Goal: Task Accomplishment & Management: Manage account settings

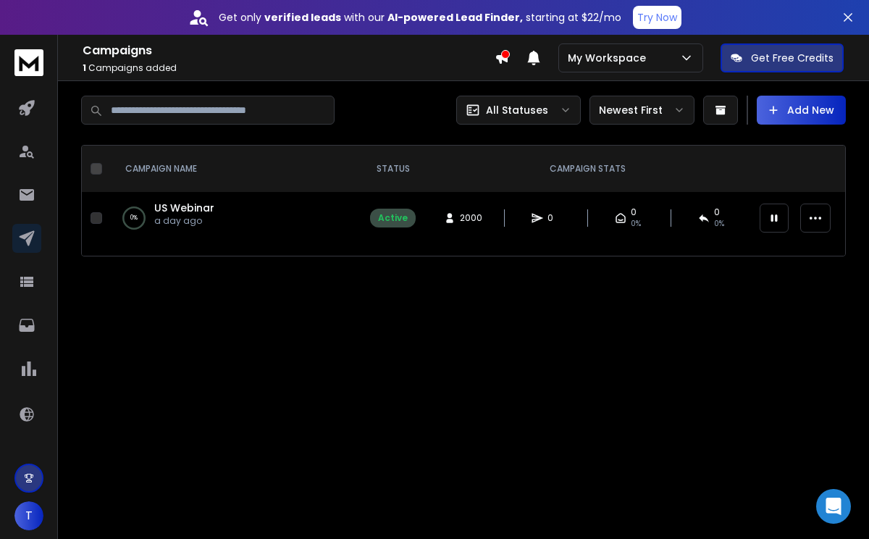
click at [211, 206] on span "US Webinar" at bounding box center [184, 208] width 60 height 14
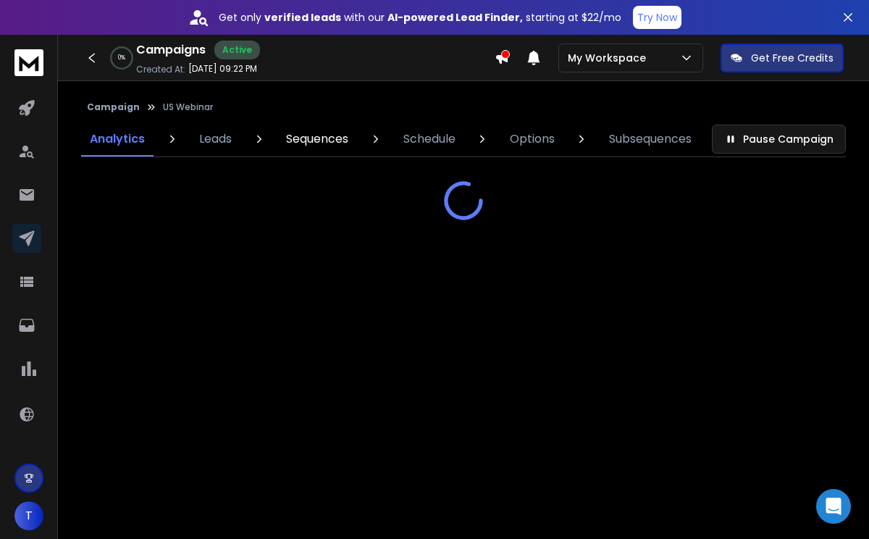
click at [330, 140] on p "Sequences" at bounding box center [317, 138] width 62 height 17
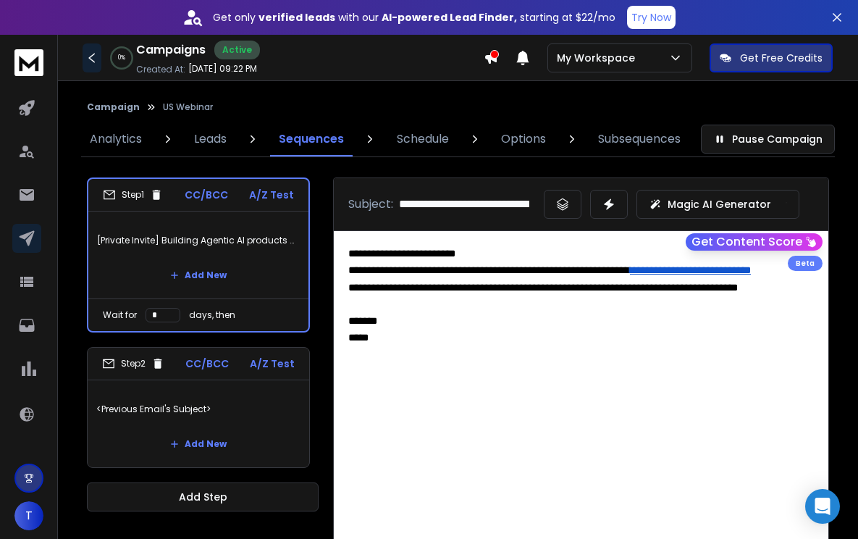
click at [92, 56] on icon at bounding box center [91, 57] width 13 height 13
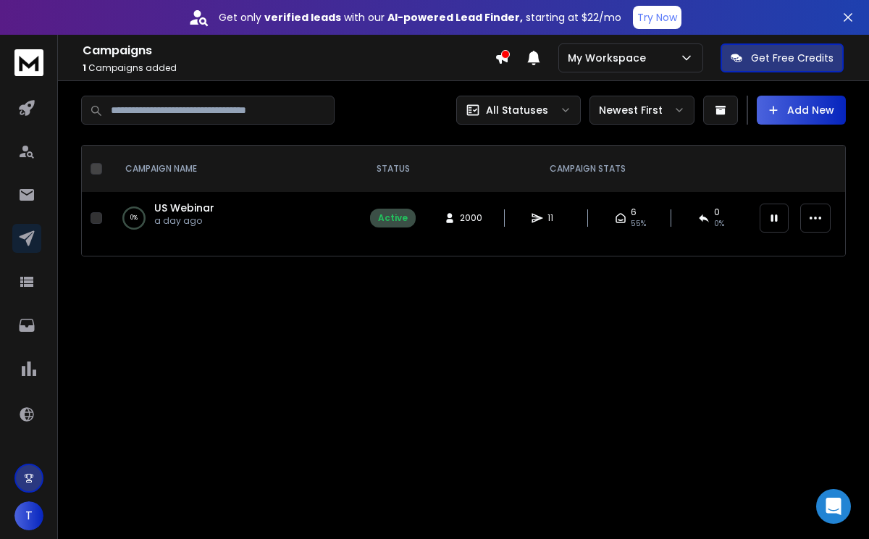
click at [784, 217] on button at bounding box center [774, 218] width 29 height 29
click at [193, 204] on span "US Webinar" at bounding box center [184, 208] width 60 height 14
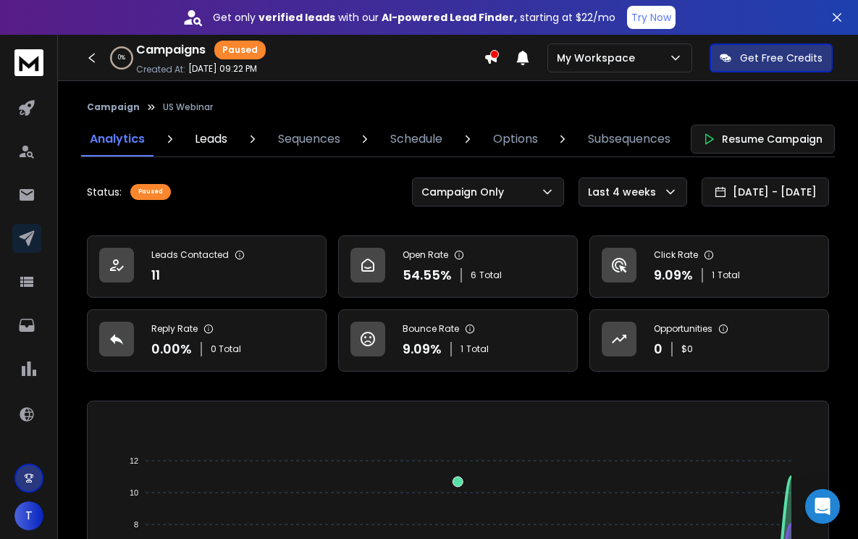
click at [217, 145] on p "Leads" at bounding box center [211, 138] width 33 height 17
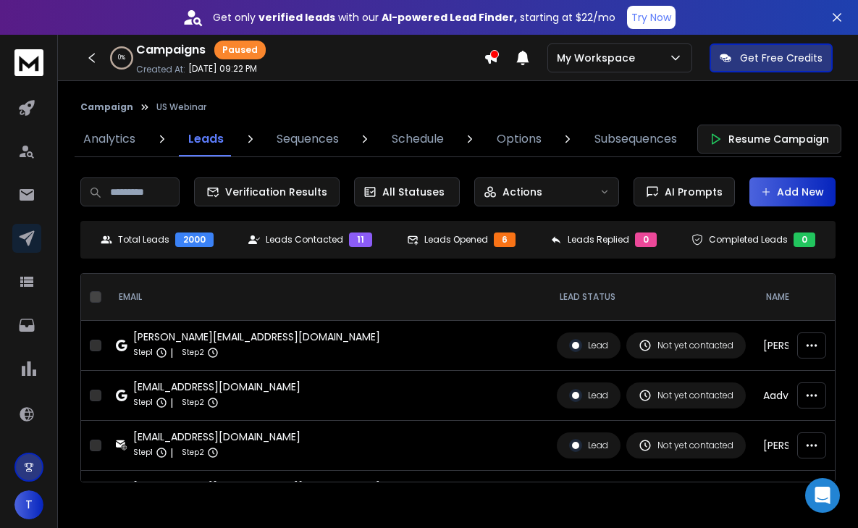
click at [243, 330] on div "[PERSON_NAME][EMAIL_ADDRESS][DOMAIN_NAME]" at bounding box center [256, 337] width 247 height 14
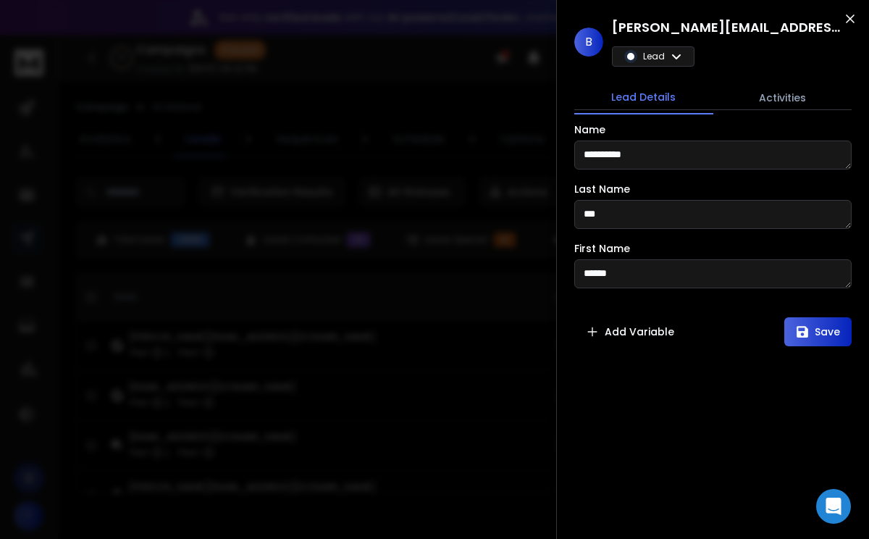
click at [855, 17] on icon "button" at bounding box center [850, 19] width 14 height 14
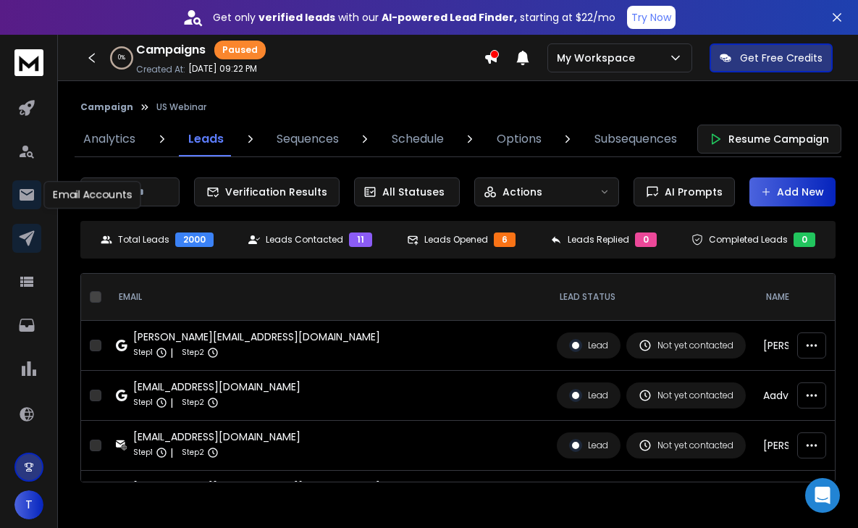
click at [26, 200] on icon at bounding box center [27, 195] width 14 height 12
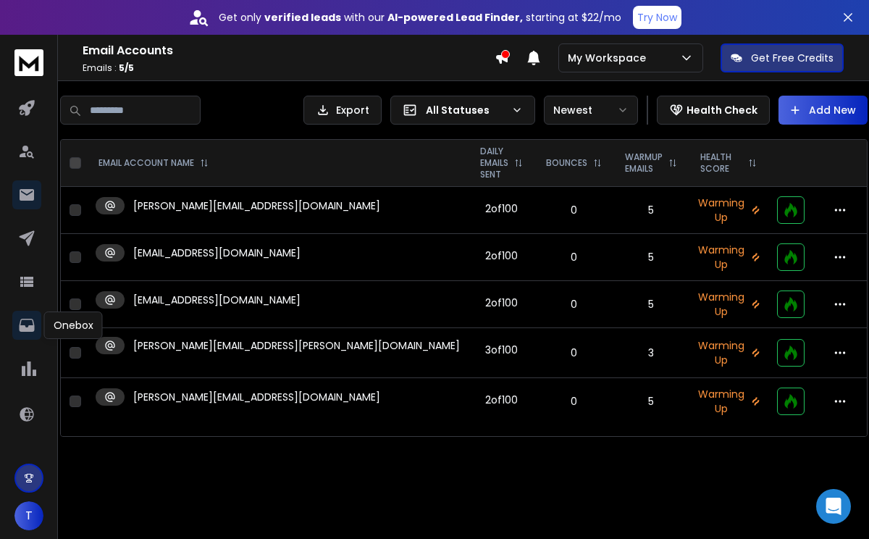
click at [28, 332] on icon at bounding box center [26, 325] width 17 height 17
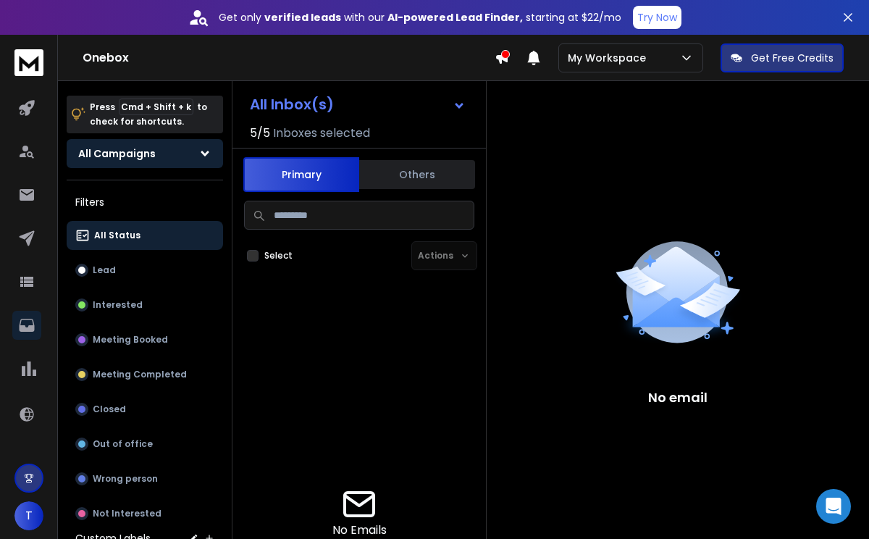
click at [183, 143] on button "All Campaigns" at bounding box center [145, 153] width 156 height 29
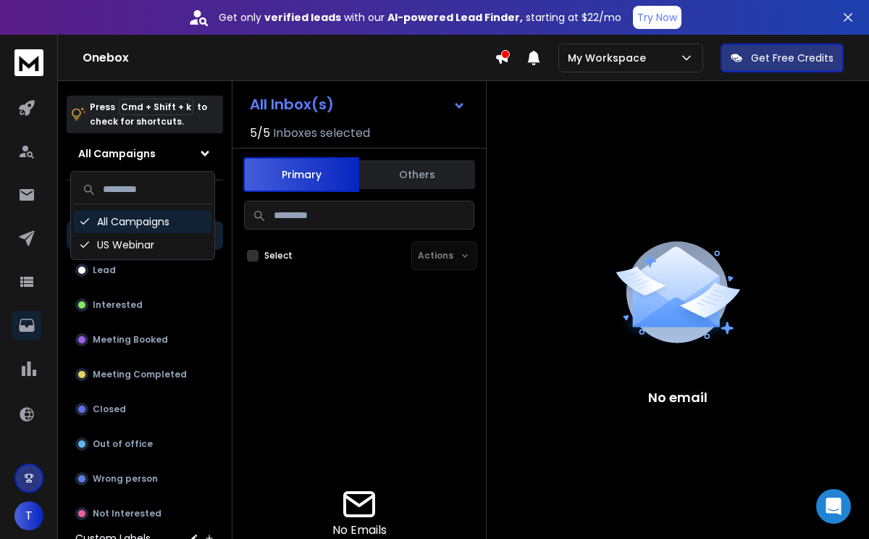
click at [144, 225] on div "All Campaigns" at bounding box center [143, 221] width 138 height 23
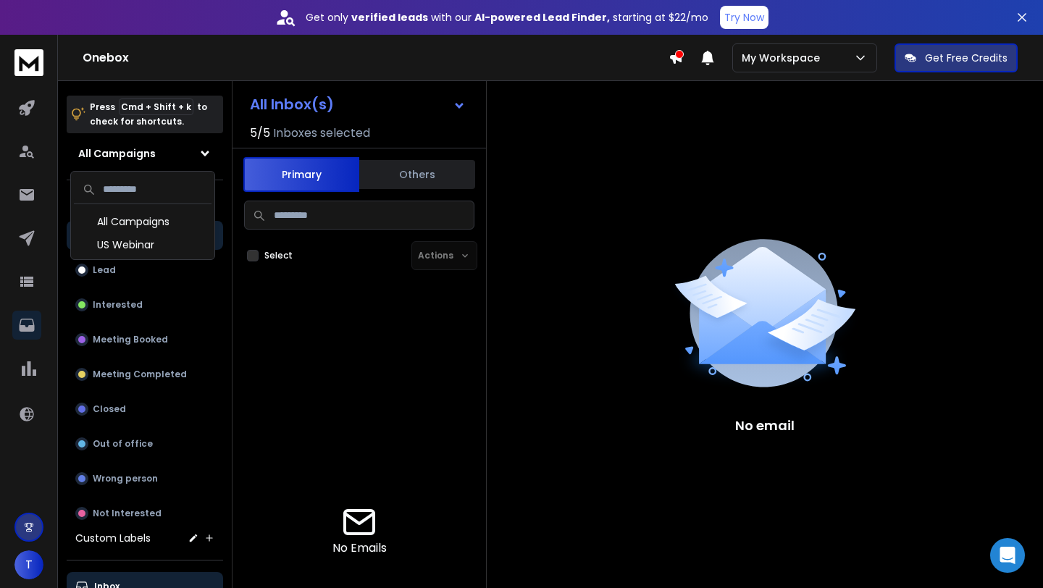
click at [201, 57] on h1 "Onebox" at bounding box center [376, 57] width 586 height 17
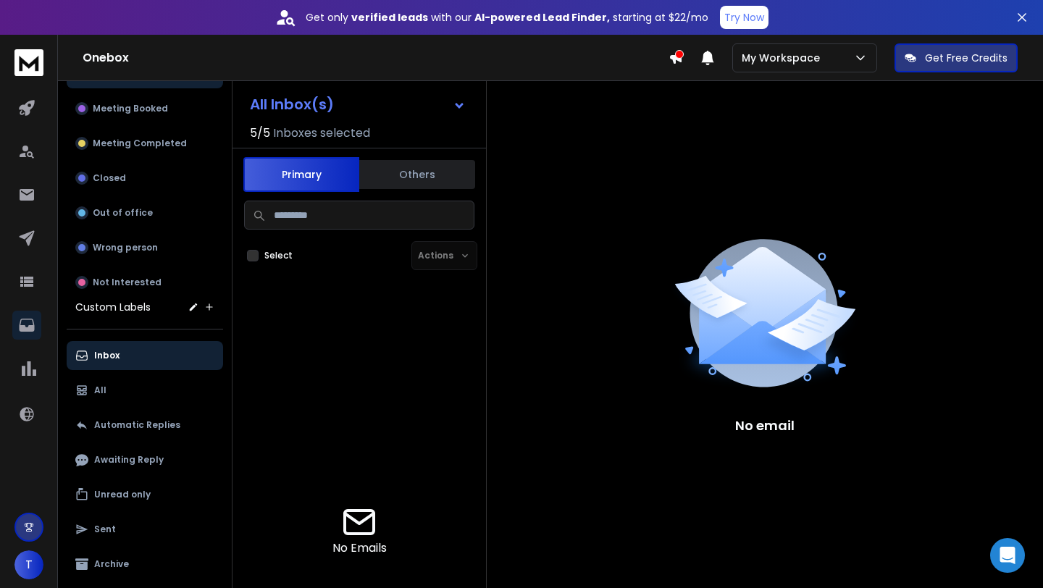
scroll to position [244, 0]
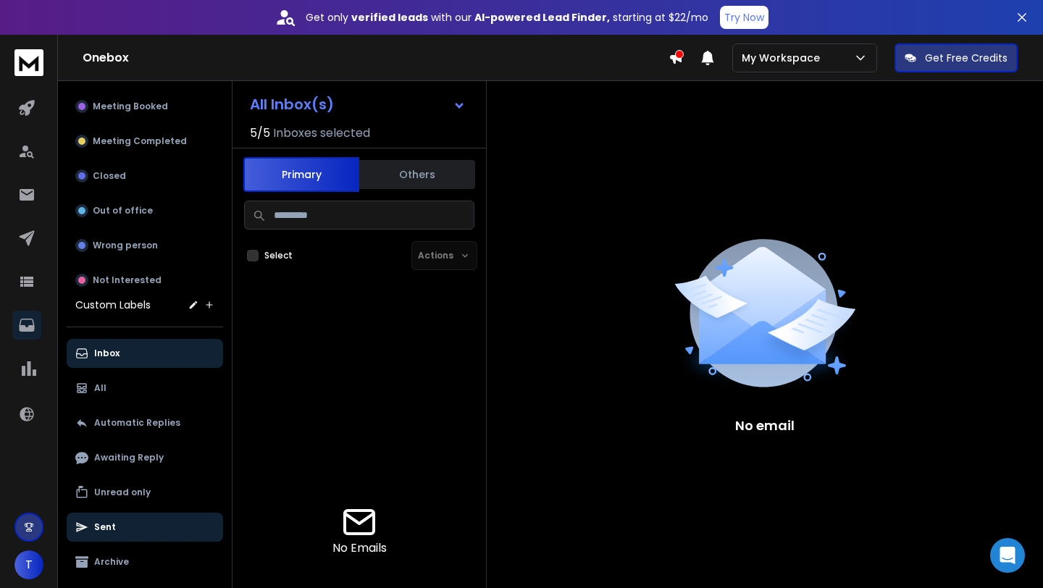
click at [144, 518] on button "Sent" at bounding box center [145, 527] width 156 height 29
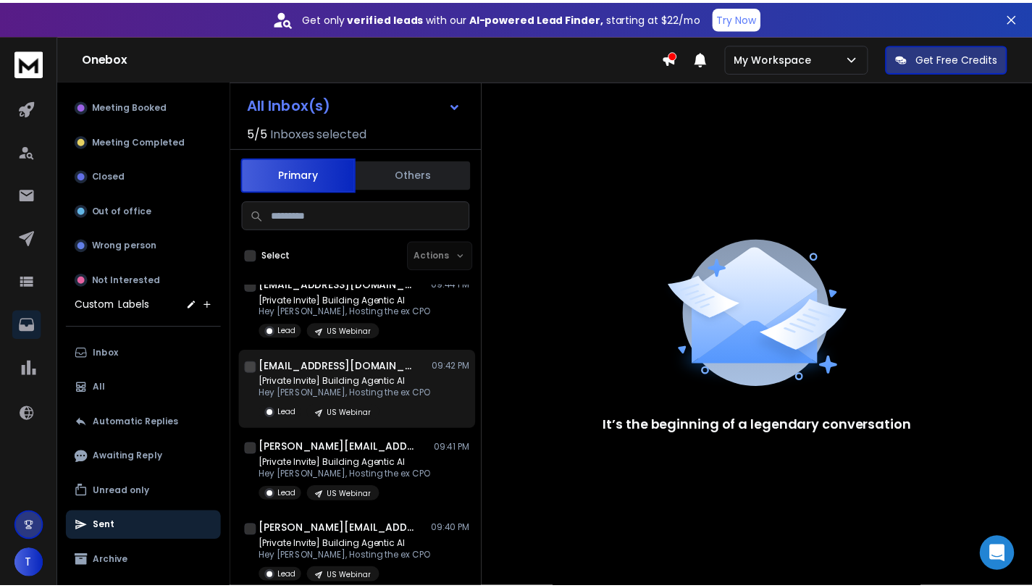
scroll to position [0, 0]
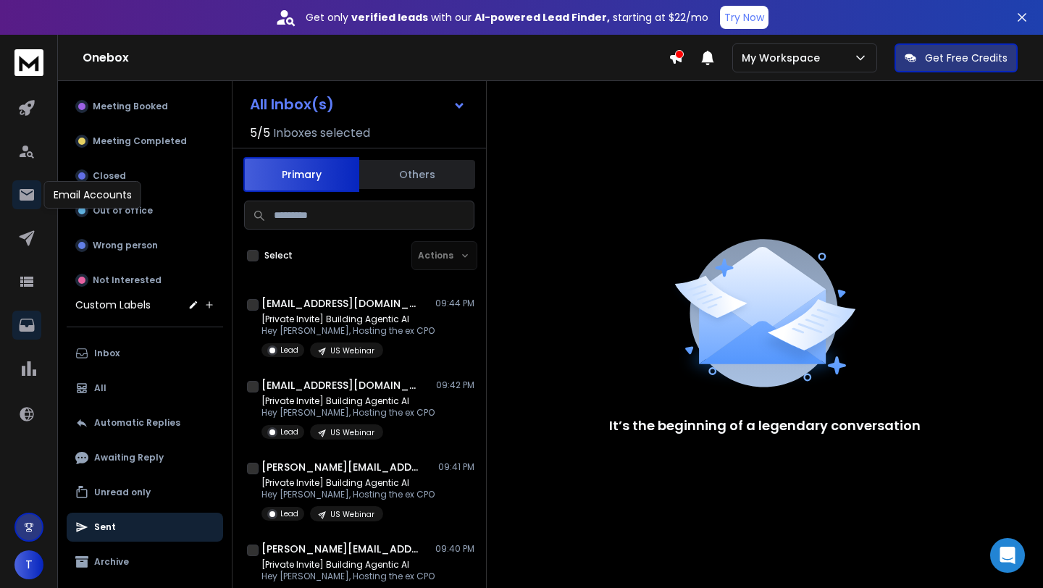
click at [28, 193] on icon at bounding box center [26, 194] width 17 height 17
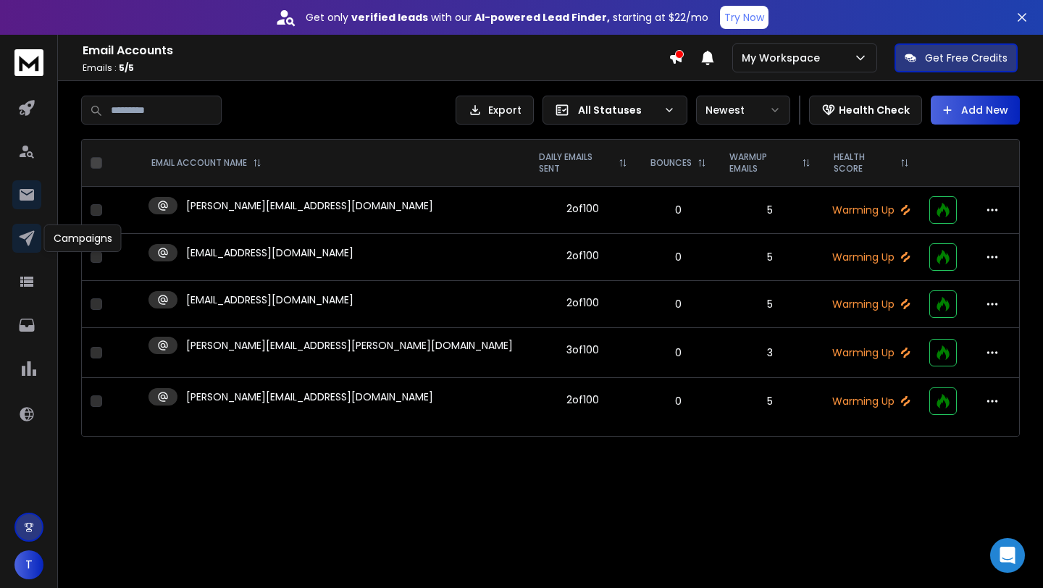
click at [40, 238] on link at bounding box center [26, 238] width 29 height 29
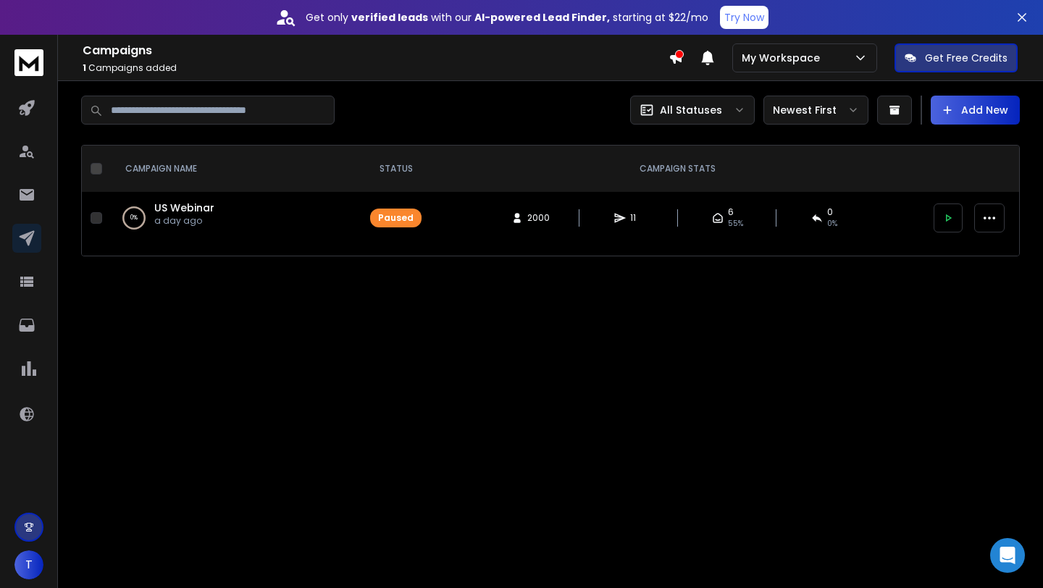
click at [172, 210] on span "US Webinar" at bounding box center [184, 208] width 60 height 14
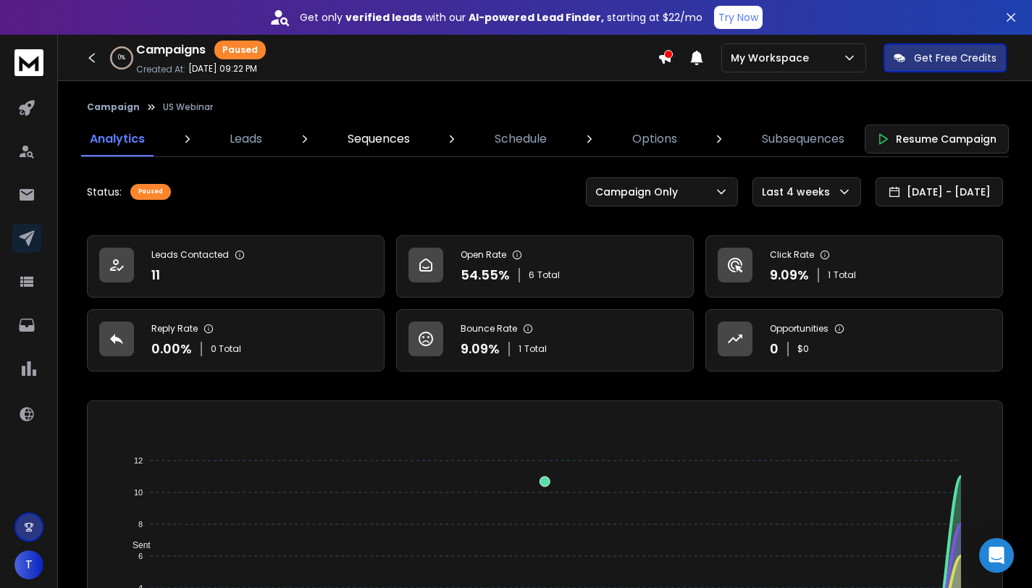
click at [377, 135] on p "Sequences" at bounding box center [379, 138] width 62 height 17
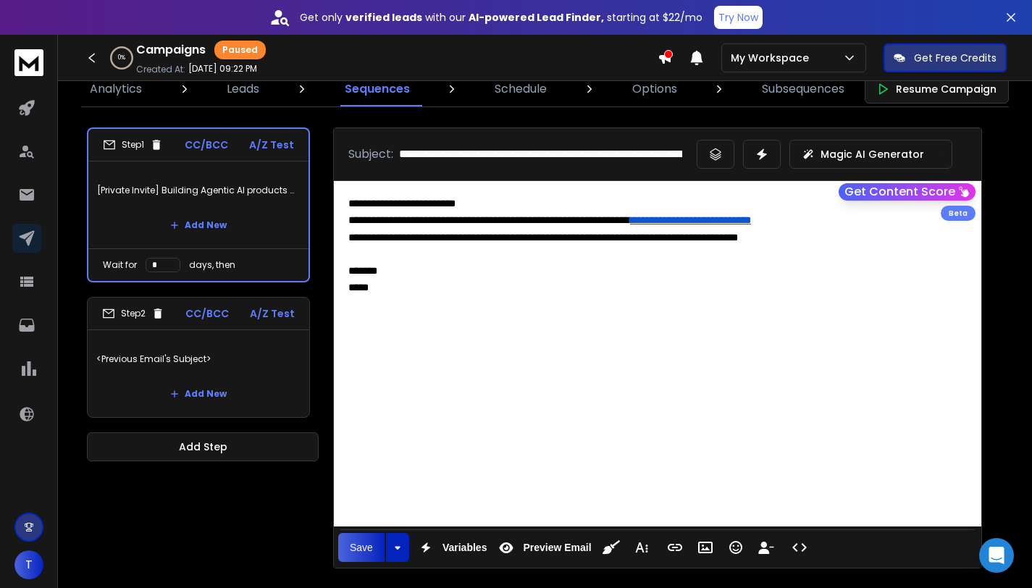
scroll to position [51, 0]
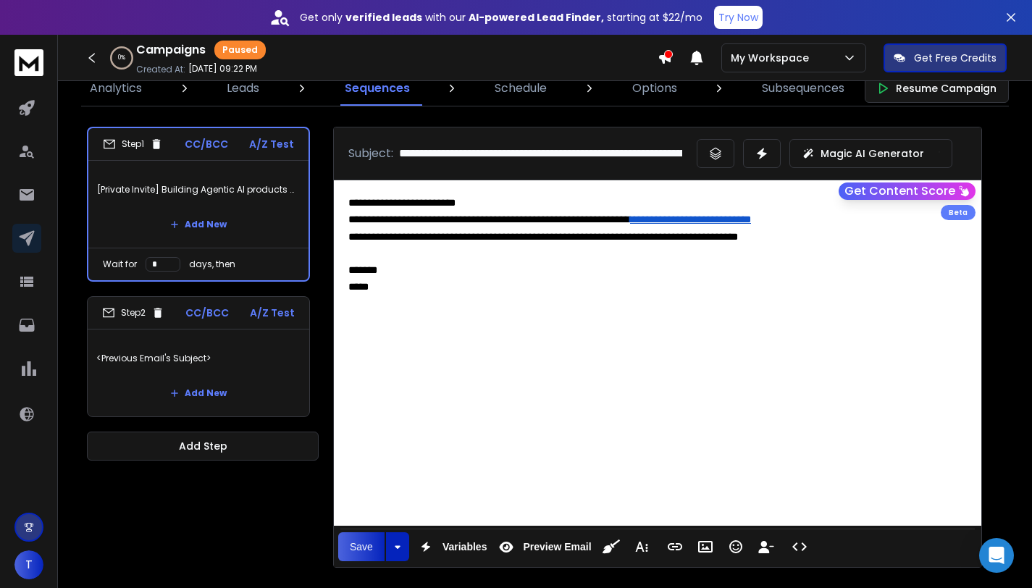
click at [456, 206] on span "**********" at bounding box center [401, 203] width 107 height 10
click at [477, 538] on span "Variables" at bounding box center [465, 547] width 51 height 12
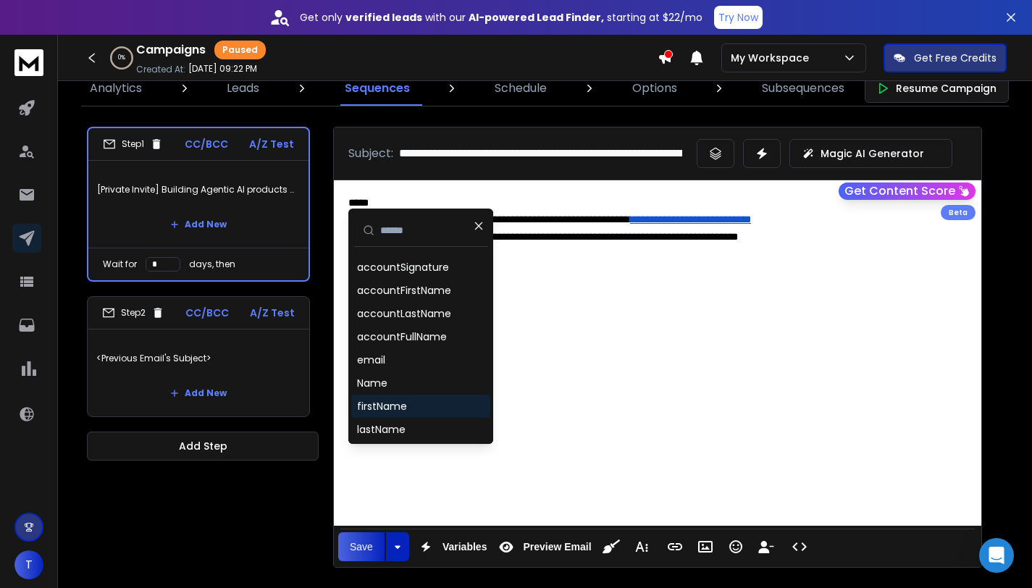
click at [401, 409] on div "firstName" at bounding box center [382, 406] width 50 height 14
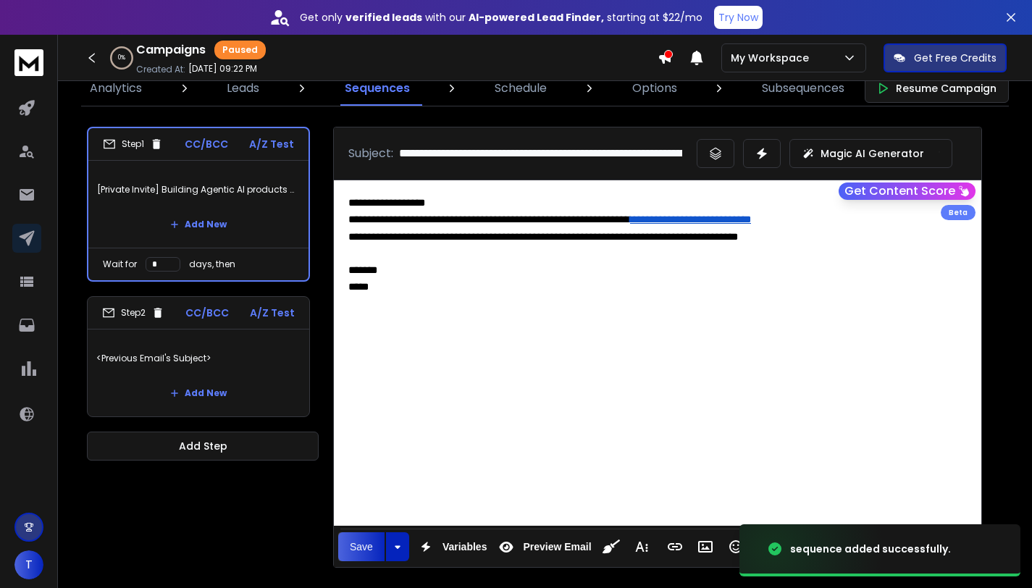
click at [231, 357] on p "<Previous Email's Subject>" at bounding box center [198, 358] width 204 height 41
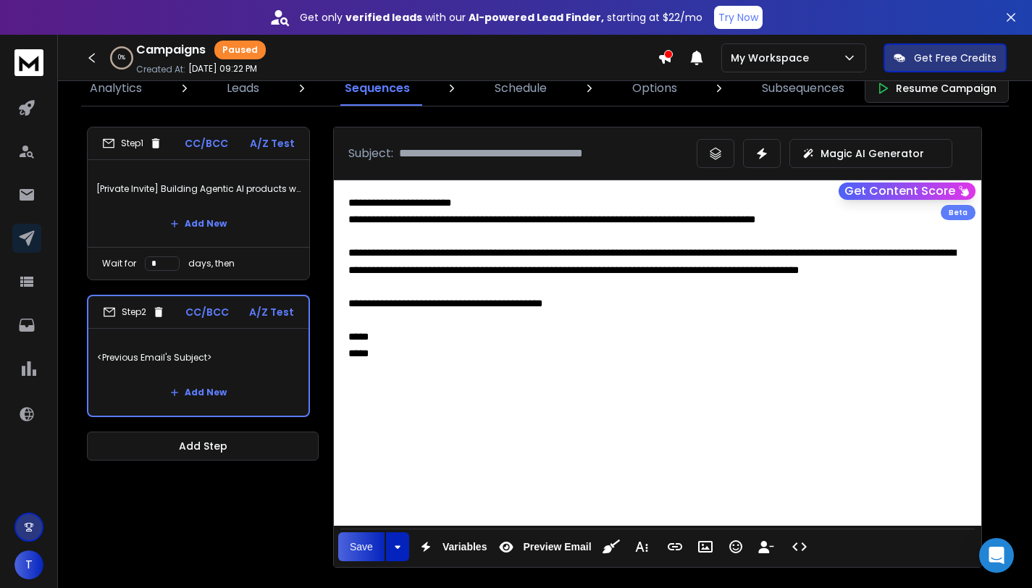
click at [451, 203] on span "**********" at bounding box center [399, 203] width 103 height 10
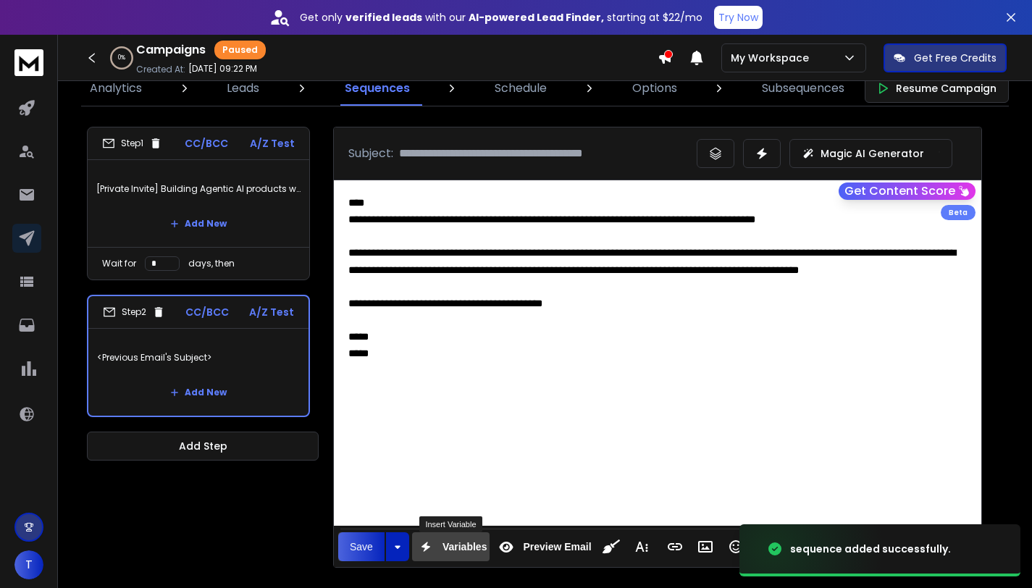
click at [464, 538] on span "Variables" at bounding box center [465, 547] width 51 height 12
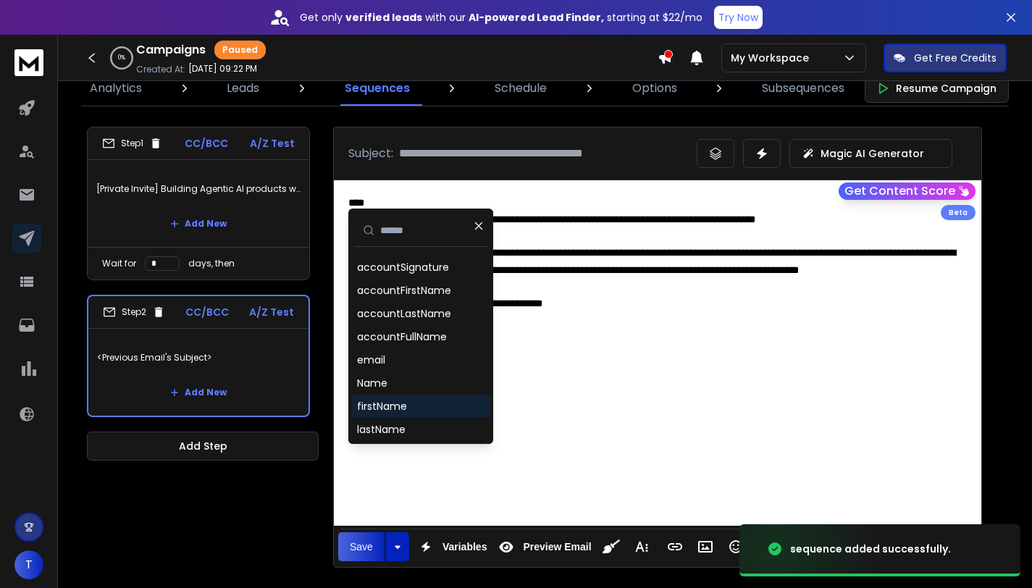
click at [393, 409] on div "firstName" at bounding box center [382, 406] width 50 height 14
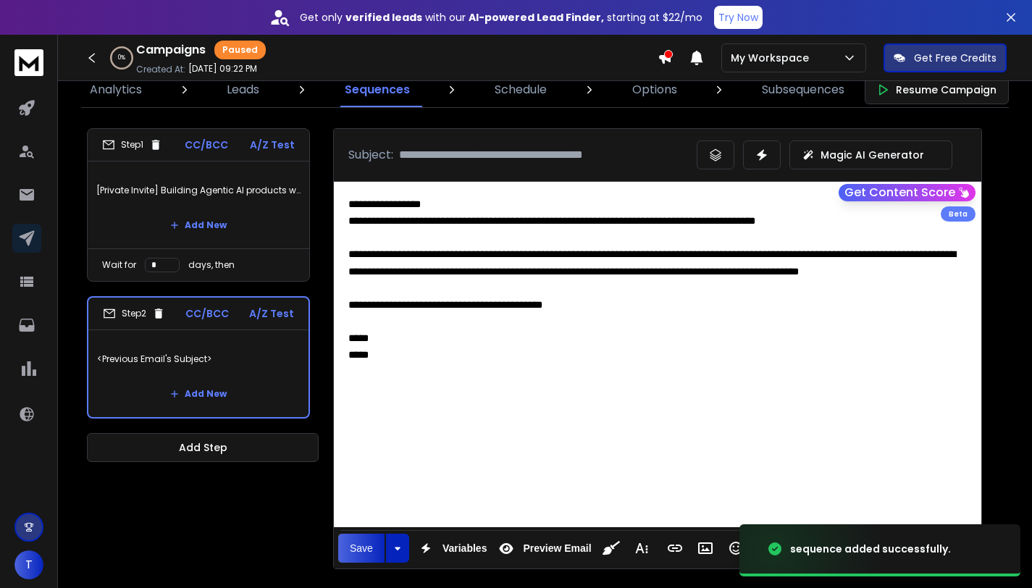
scroll to position [0, 0]
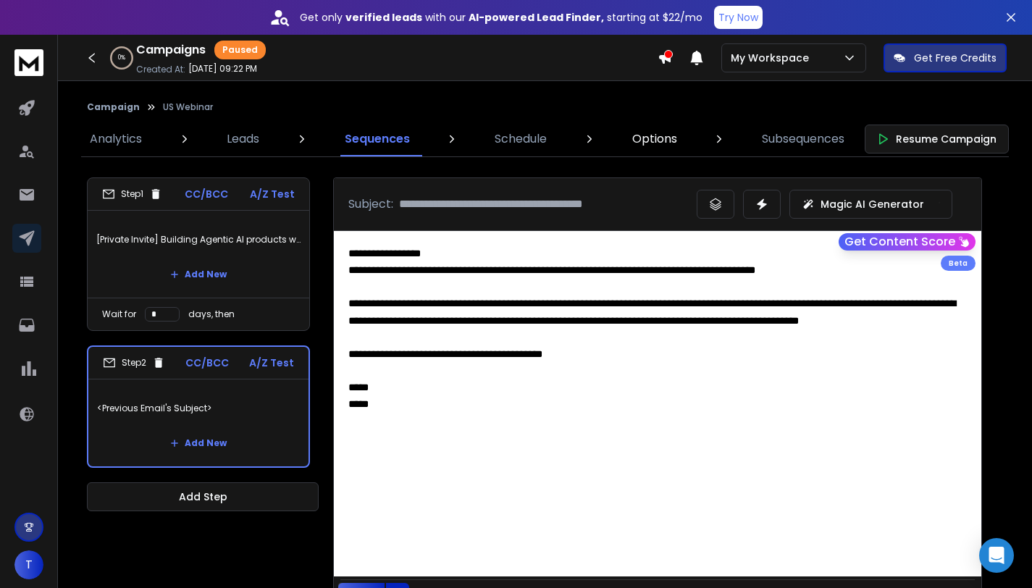
click at [649, 138] on p "Options" at bounding box center [654, 138] width 45 height 17
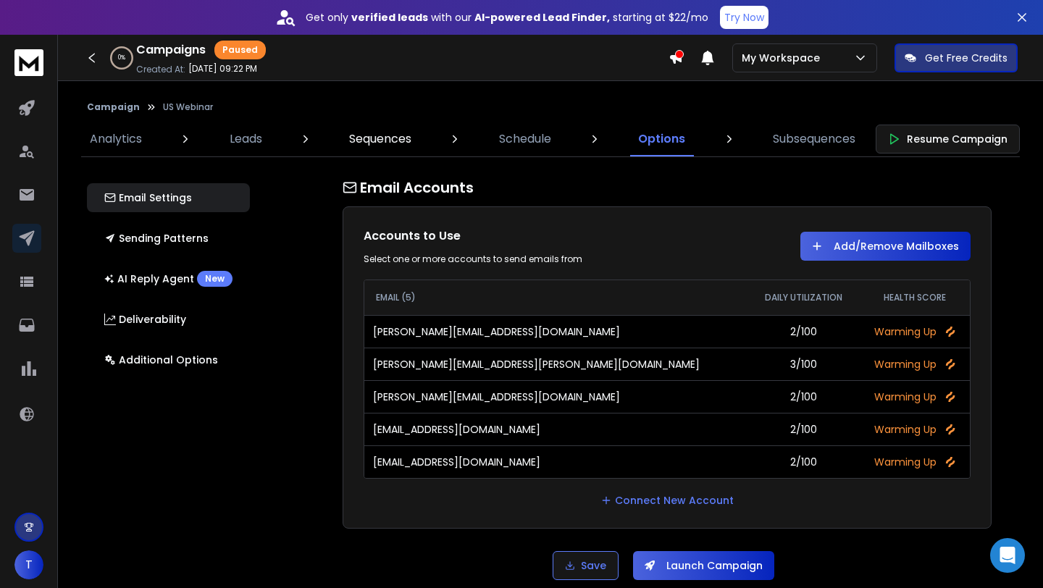
click at [385, 135] on p "Sequences" at bounding box center [380, 138] width 62 height 17
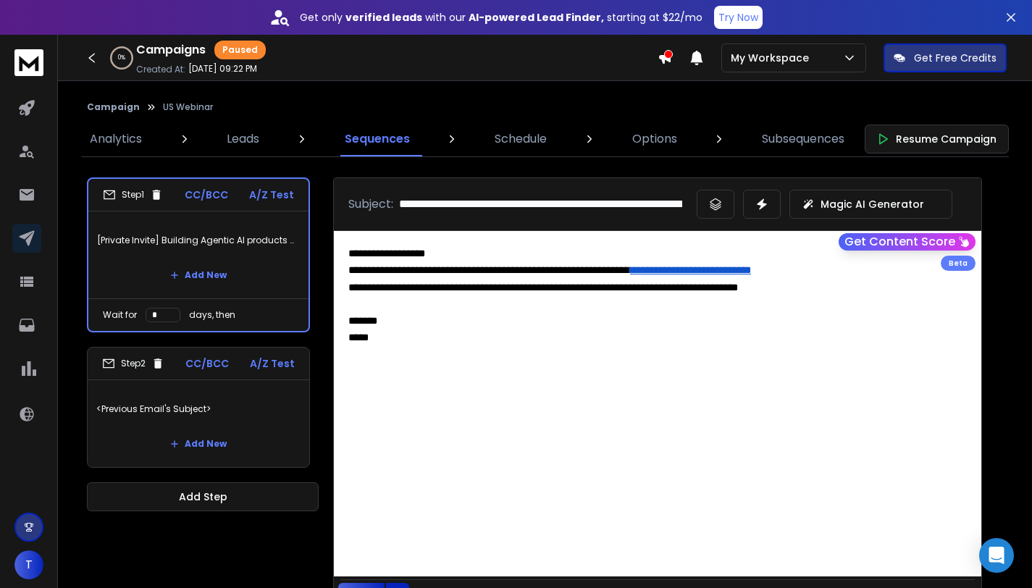
scroll to position [51, 0]
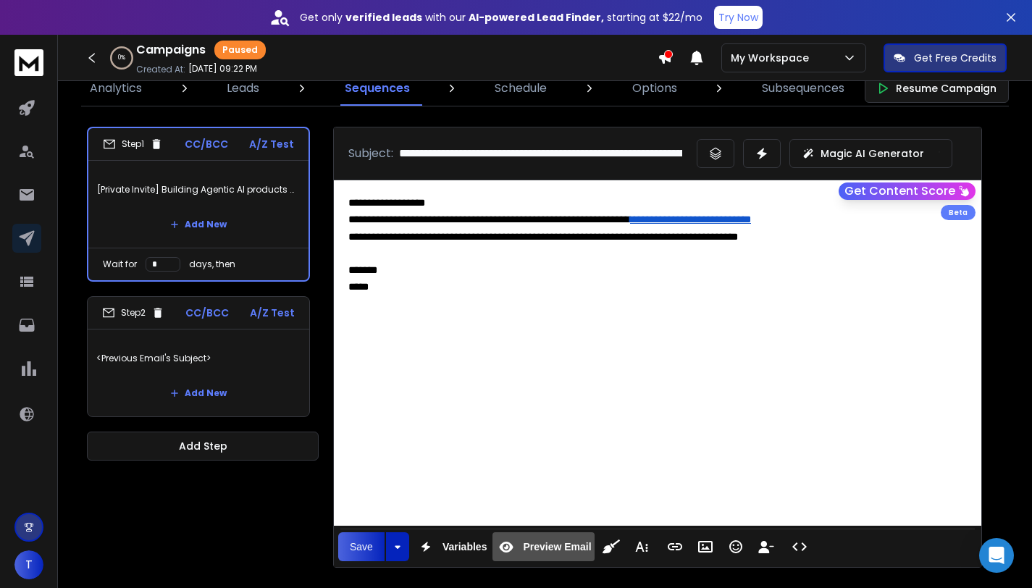
click at [557, 538] on span "Preview Email" at bounding box center [557, 547] width 74 height 12
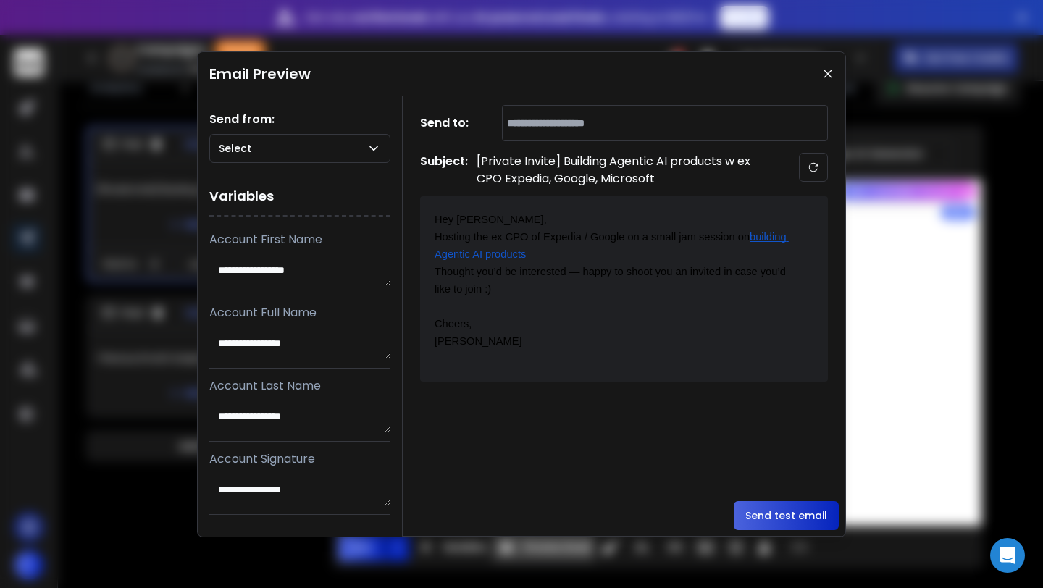
type textarea "**********"
type textarea "*********"
type textarea "*****"
type textarea "**********"
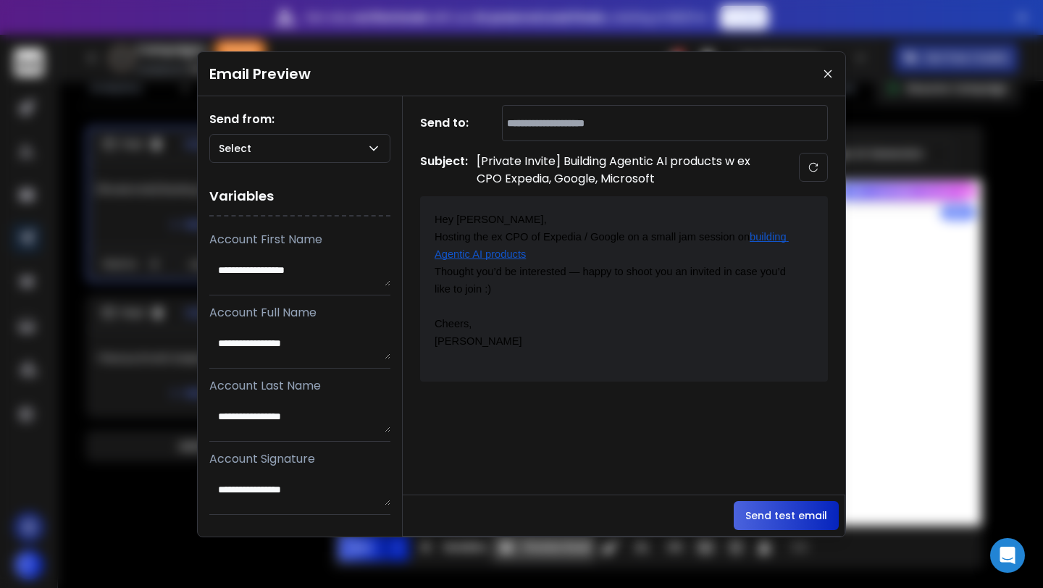
type textarea "*******"
type textarea "*****"
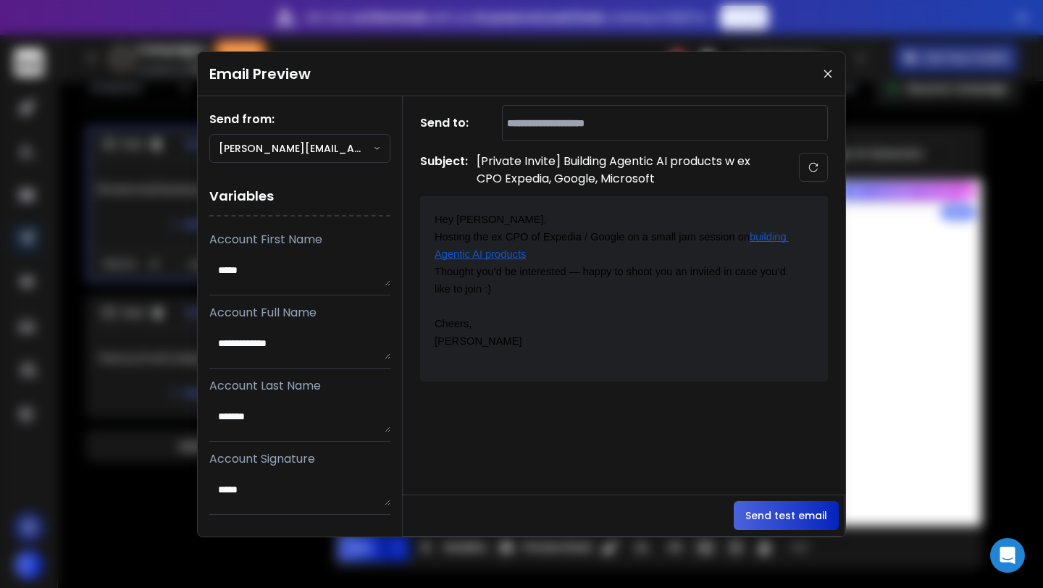
click at [683, 123] on input at bounding box center [665, 123] width 316 height 26
click at [822, 69] on icon at bounding box center [828, 74] width 12 height 12
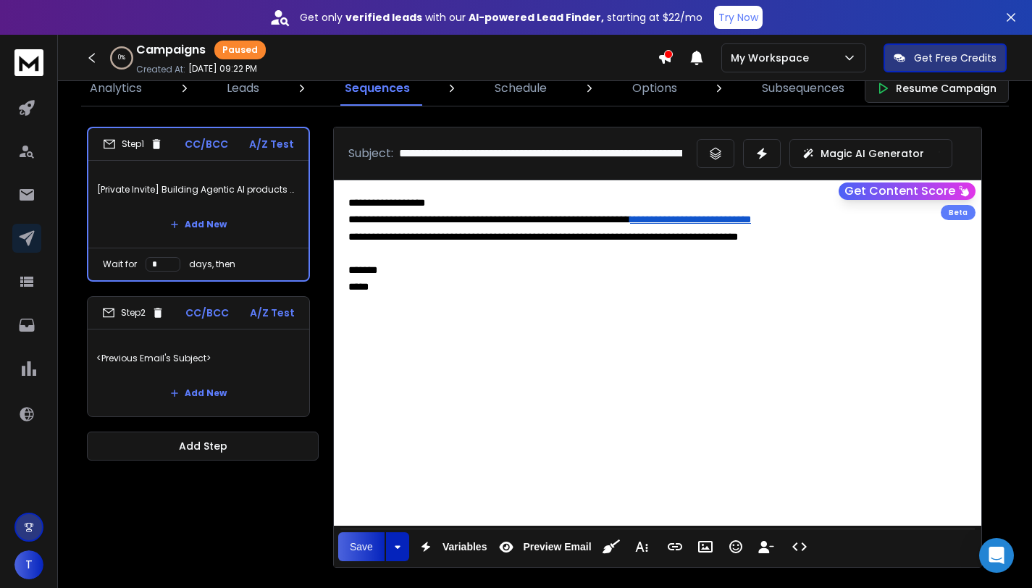
click at [206, 361] on p "<Previous Email's Subject>" at bounding box center [198, 358] width 204 height 41
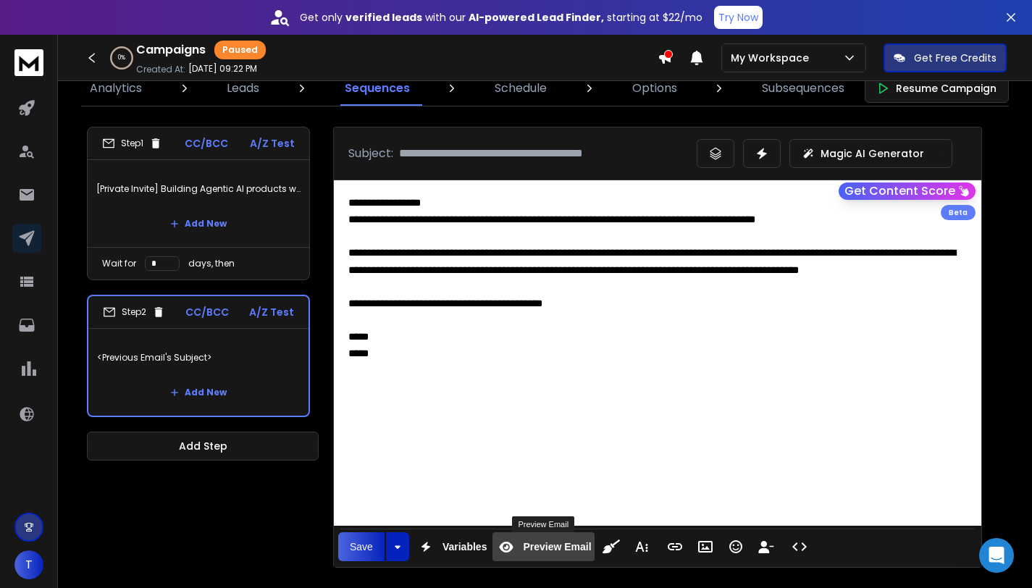
click at [536, 538] on span "Preview Email" at bounding box center [557, 547] width 74 height 12
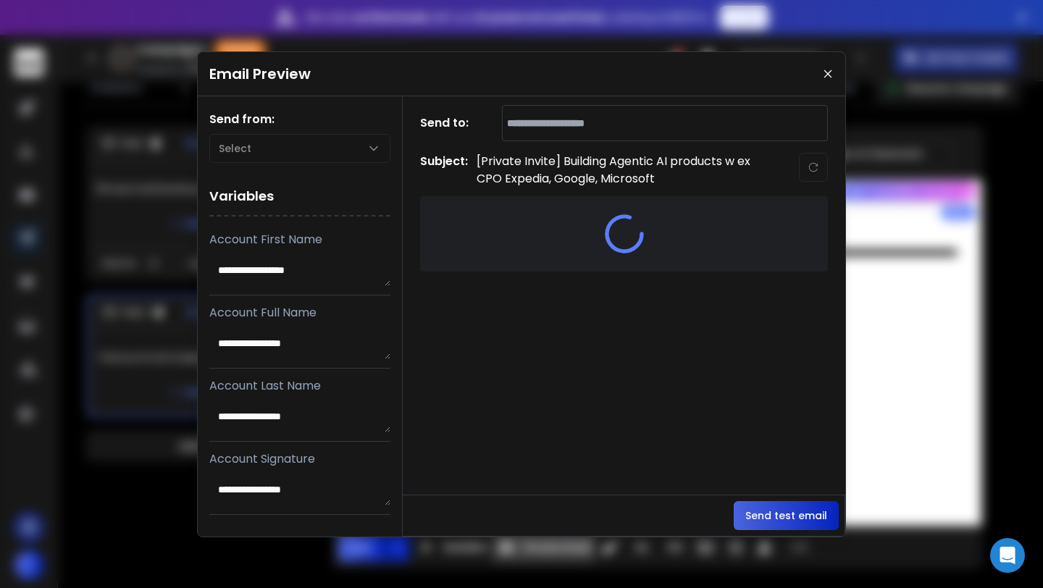
type textarea "**********"
type textarea "*******"
type textarea "*********"
type textarea "**********"
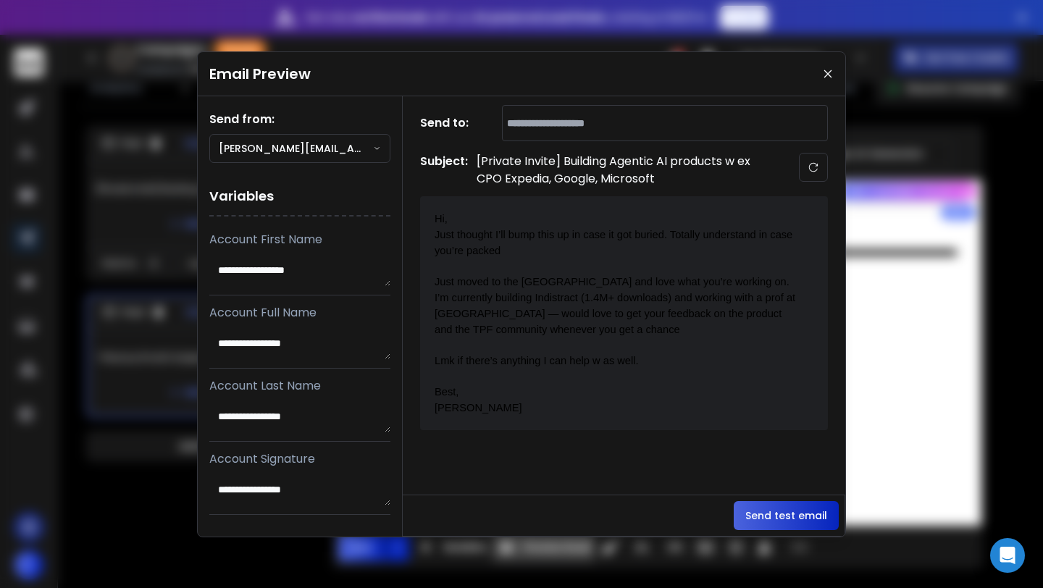
type textarea "*****"
type textarea "**********"
type textarea "*******"
type textarea "*****"
click at [825, 71] on icon at bounding box center [828, 74] width 8 height 8
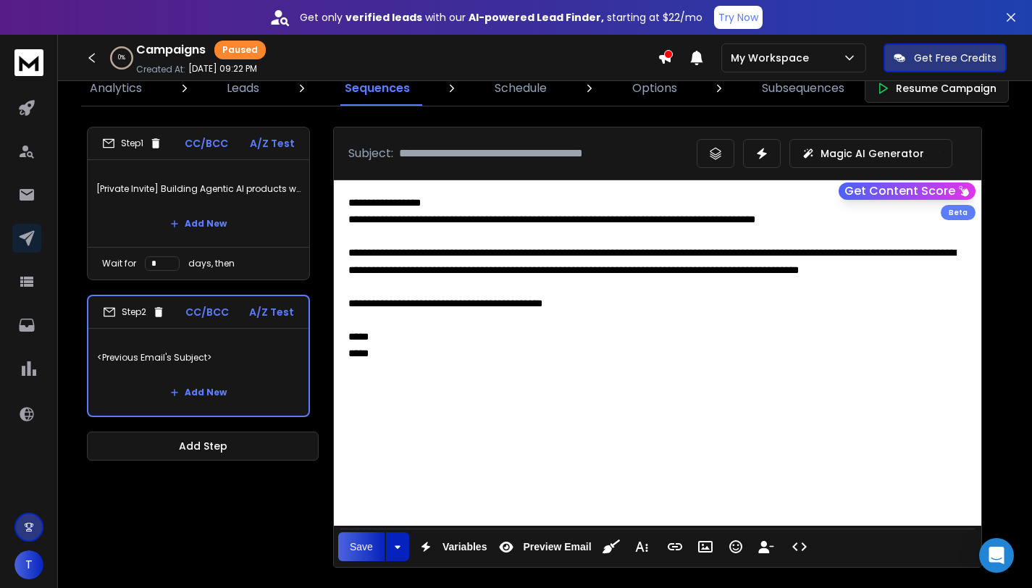
click at [172, 189] on p "[Private Invite] Building Agentic AI products w ex CPO Expedia, Google, Microso…" at bounding box center [198, 189] width 204 height 41
type input "**********"
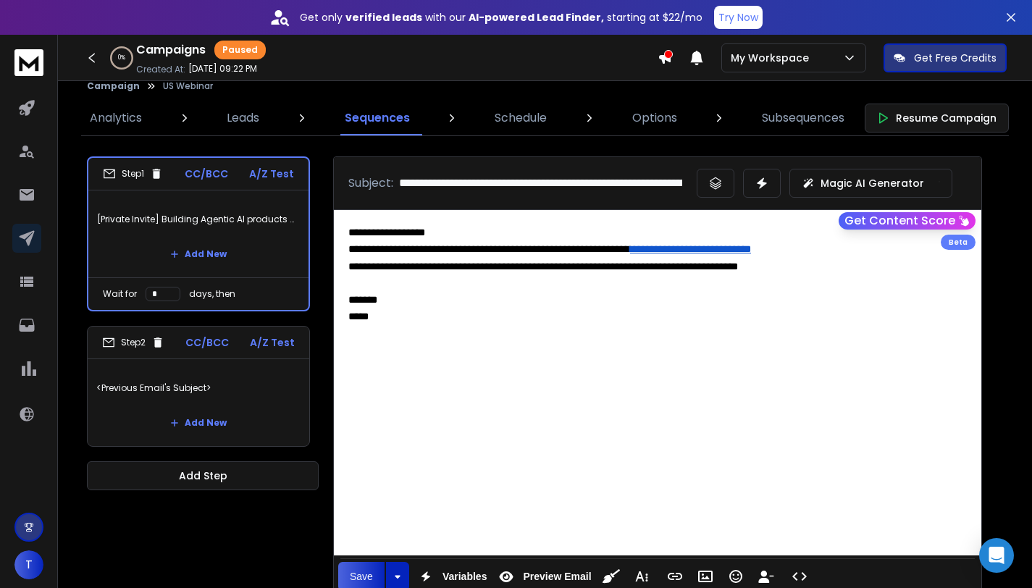
scroll to position [0, 0]
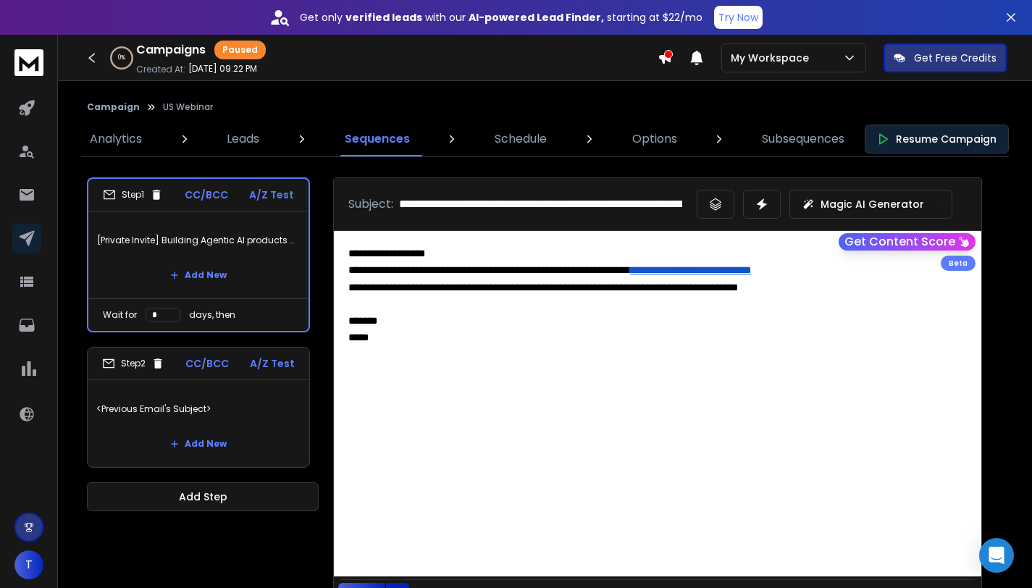
click at [869, 125] on button "Resume Campaign" at bounding box center [937, 139] width 144 height 29
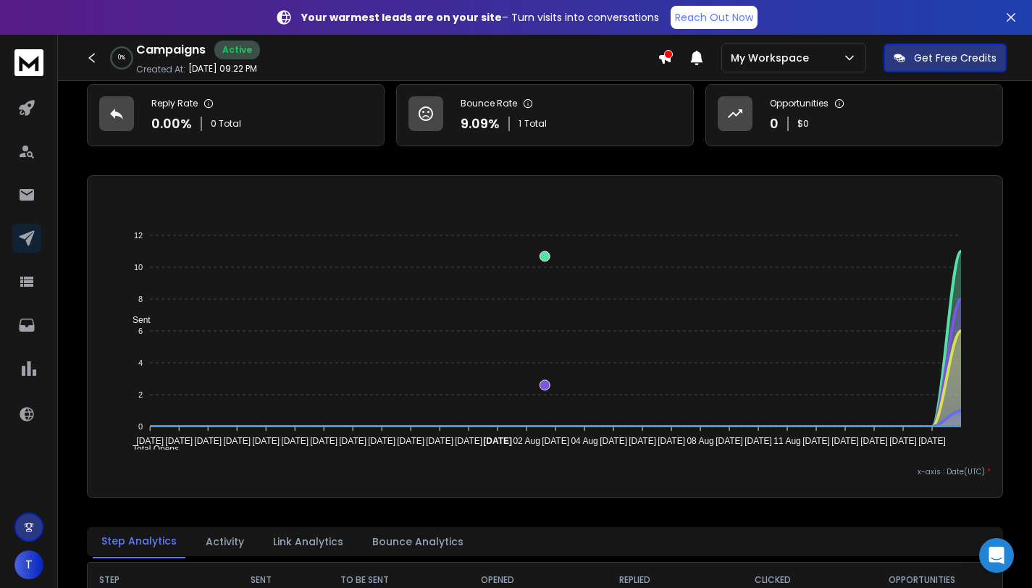
scroll to position [236, 0]
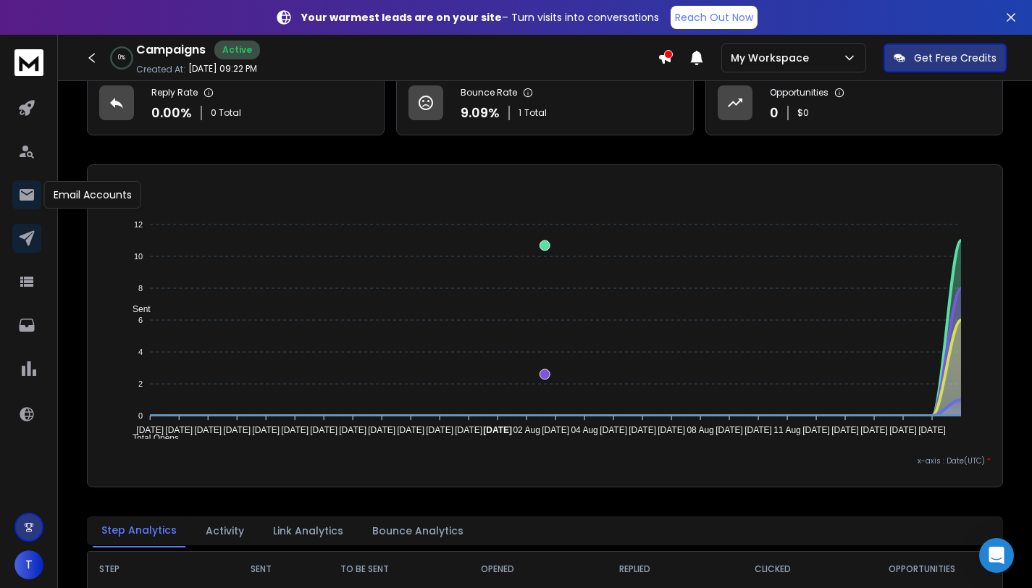
click at [27, 196] on icon at bounding box center [27, 195] width 14 height 12
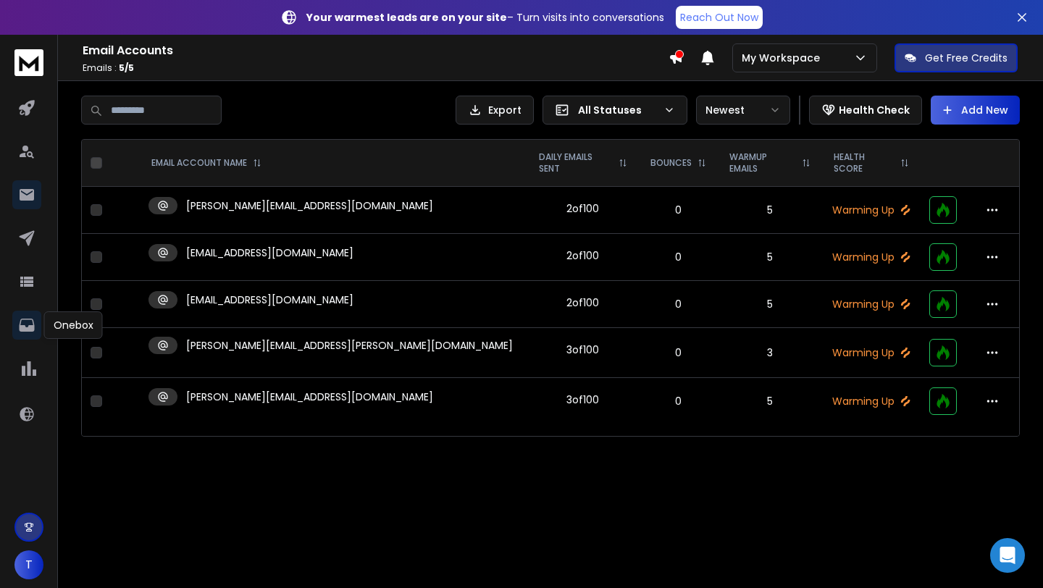
click at [24, 319] on icon at bounding box center [26, 325] width 15 height 13
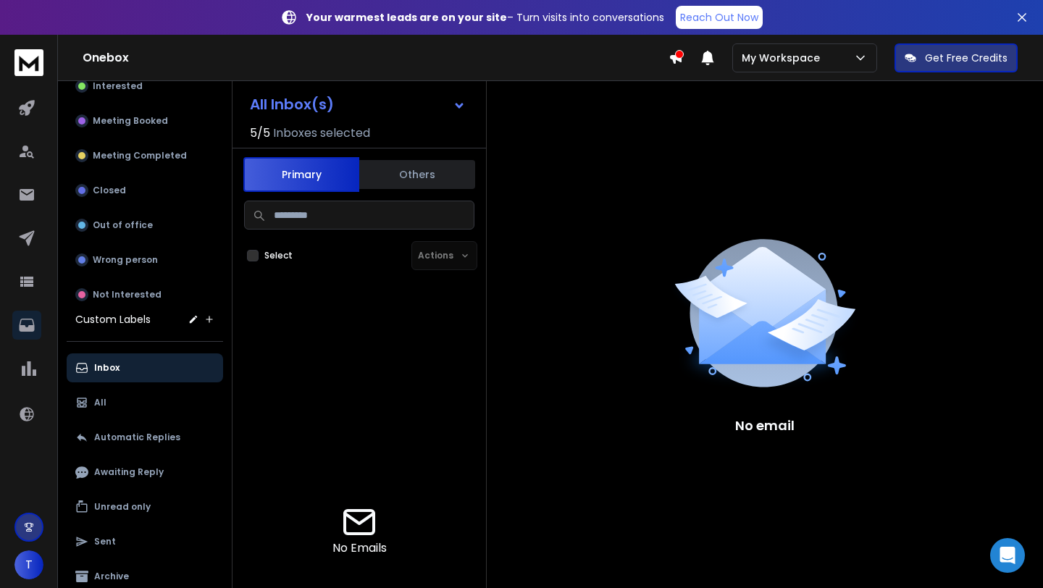
scroll to position [244, 0]
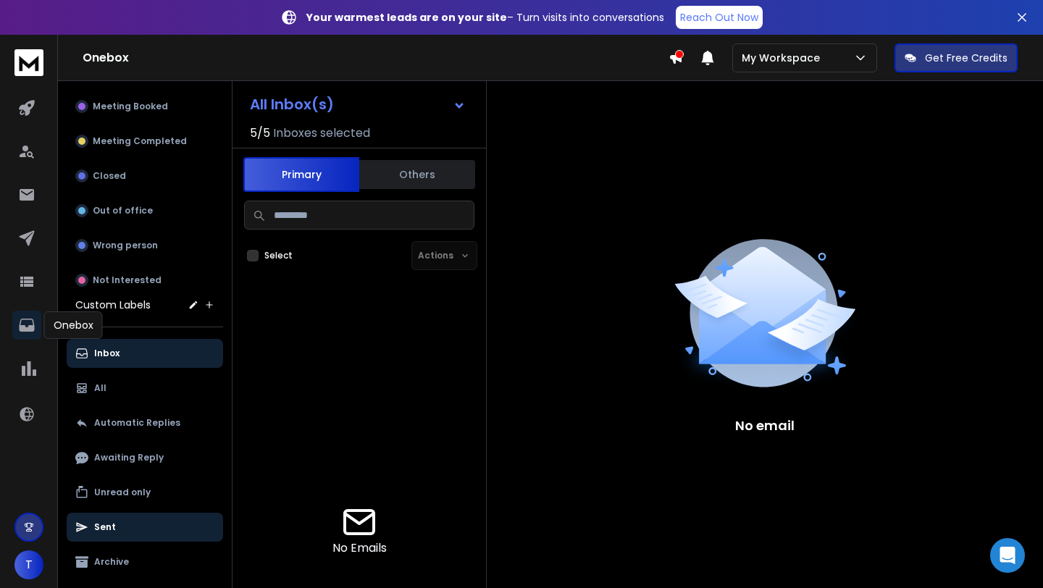
click at [142, 519] on button "Sent" at bounding box center [145, 527] width 156 height 29
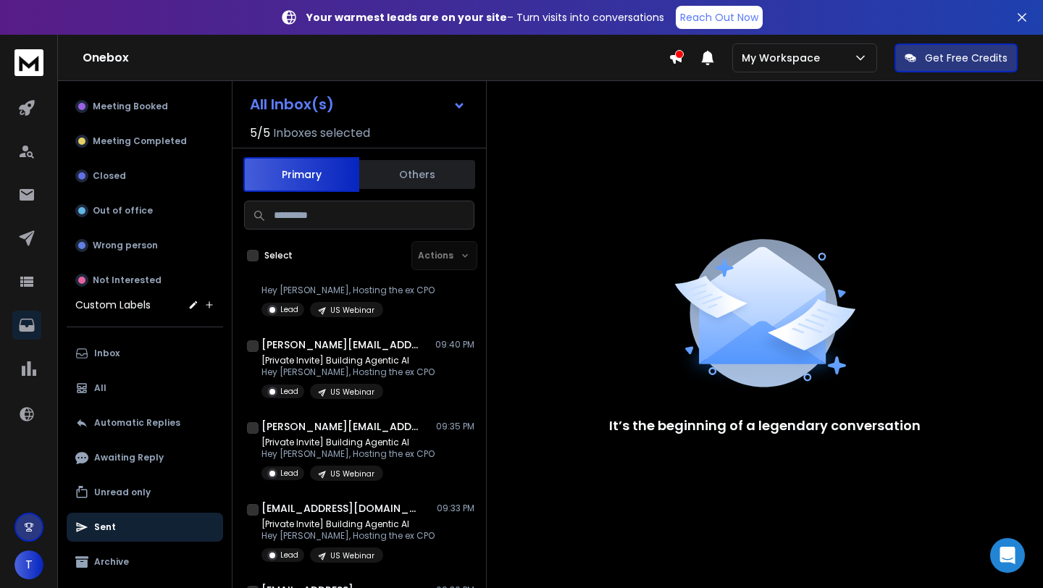
scroll to position [0, 0]
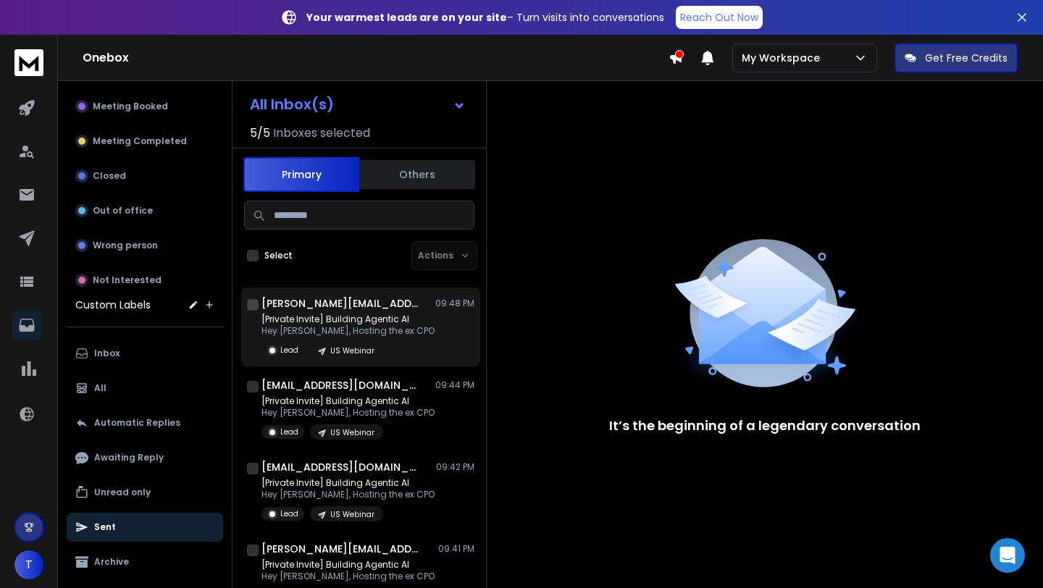
click at [429, 327] on div "[Private Invite] Building Agentic AI Hey Anthony, Hosting the ex CPO Lead US We…" at bounding box center [367, 336] width 213 height 44
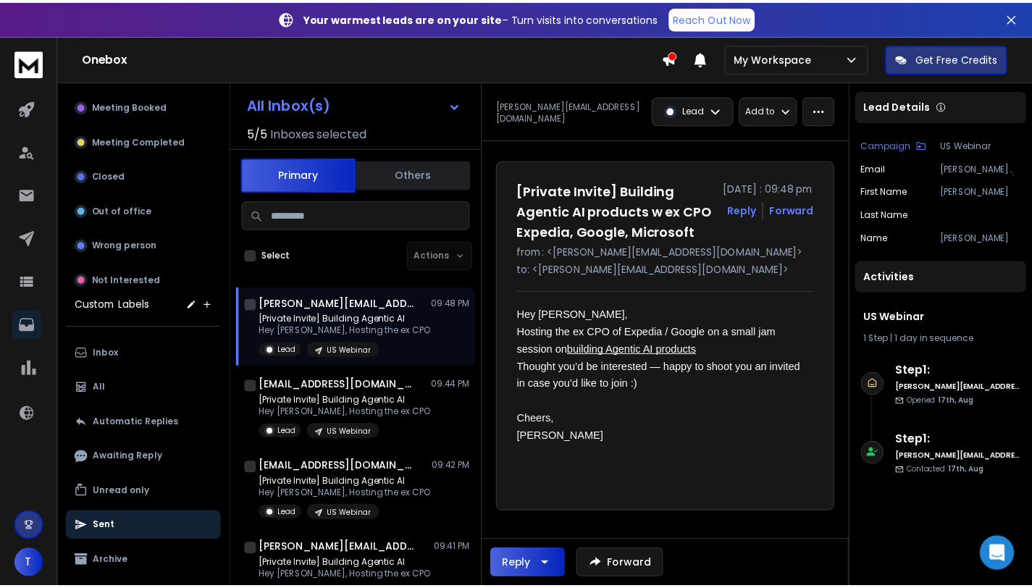
scroll to position [55, 0]
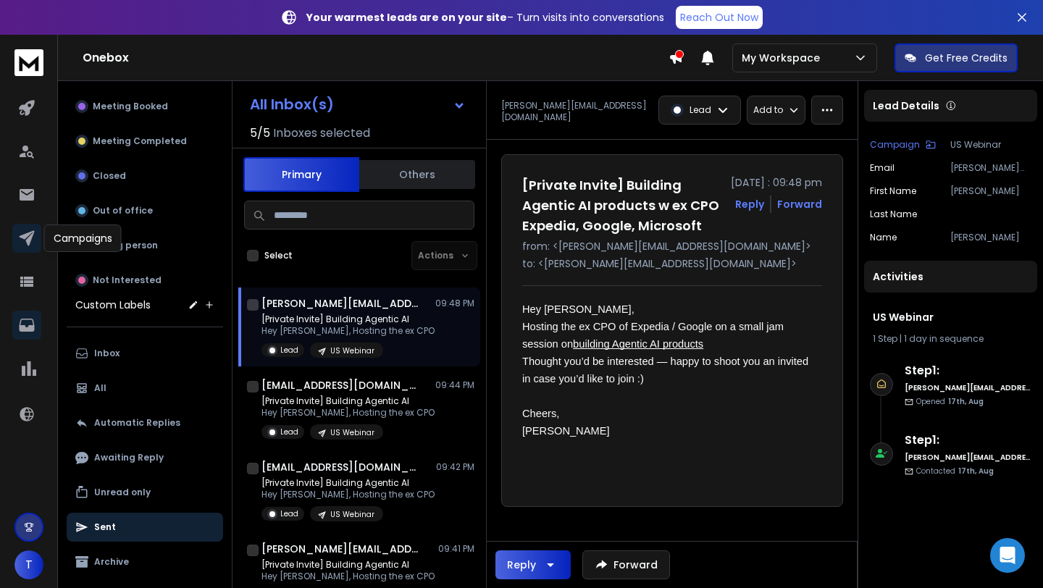
click at [30, 236] on icon at bounding box center [26, 237] width 15 height 15
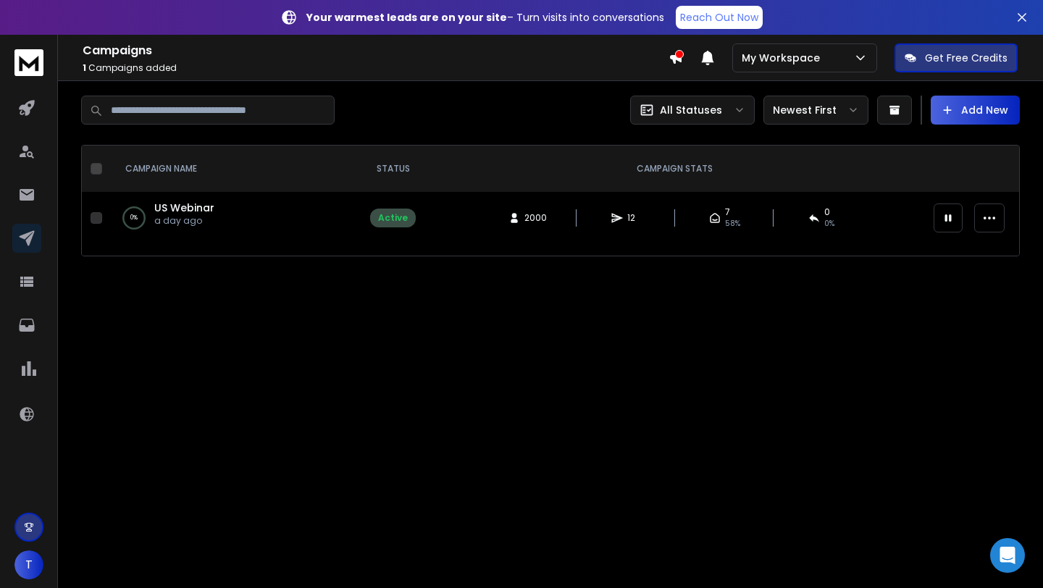
click at [176, 207] on span "US Webinar" at bounding box center [184, 208] width 60 height 14
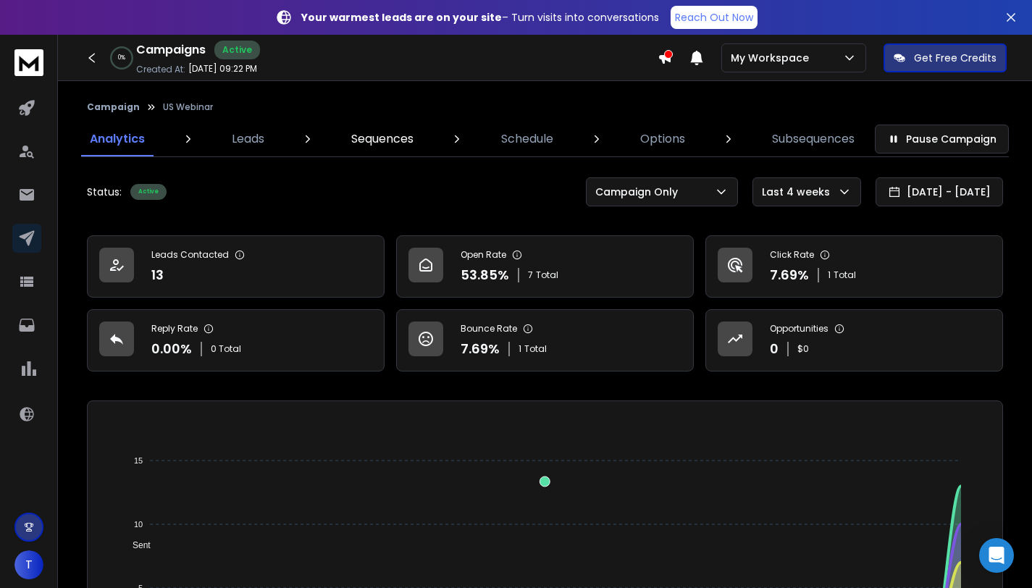
click at [364, 136] on p "Sequences" at bounding box center [382, 138] width 62 height 17
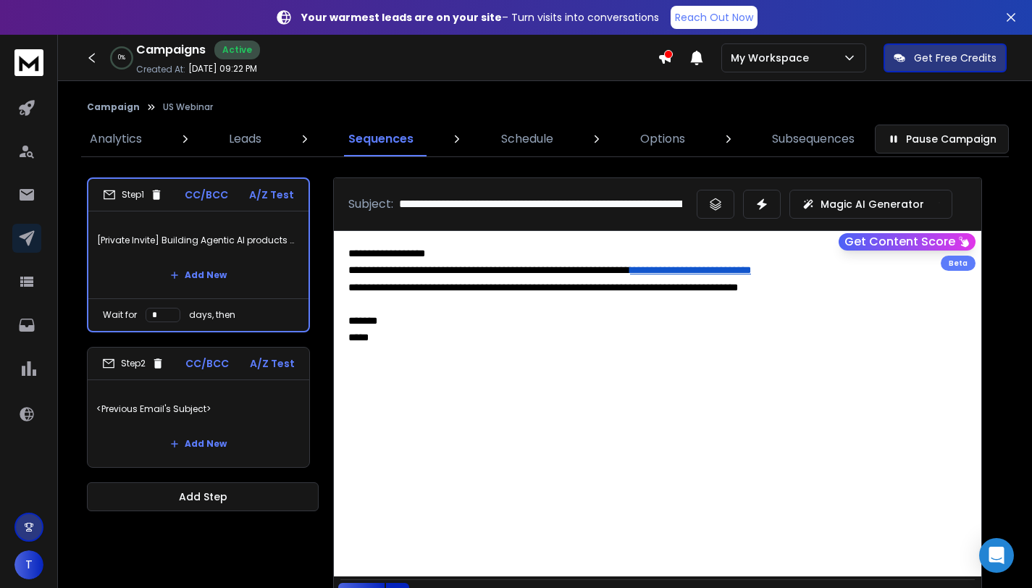
click at [815, 275] on div "**********" at bounding box center [657, 270] width 619 height 17
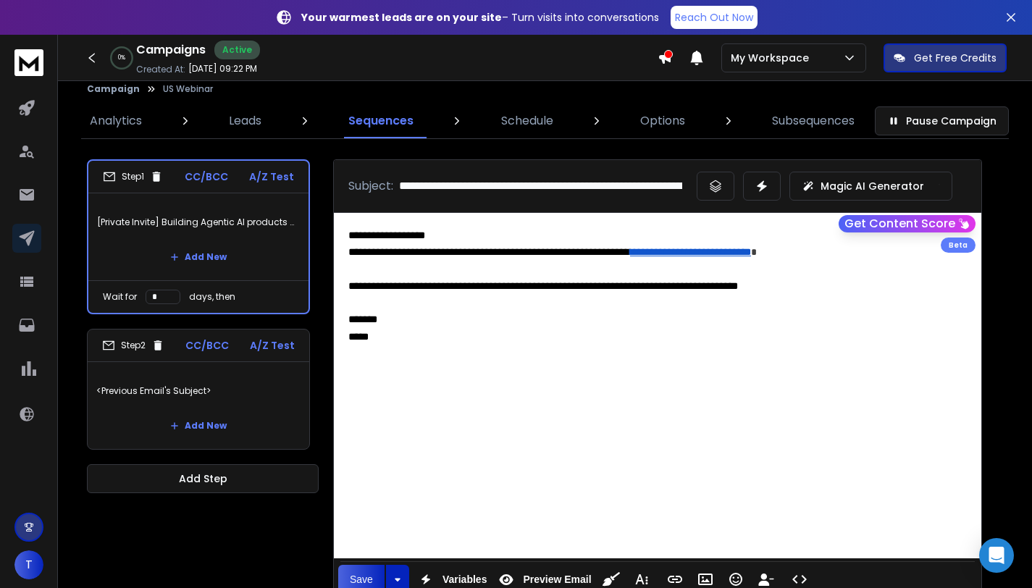
scroll to position [51, 0]
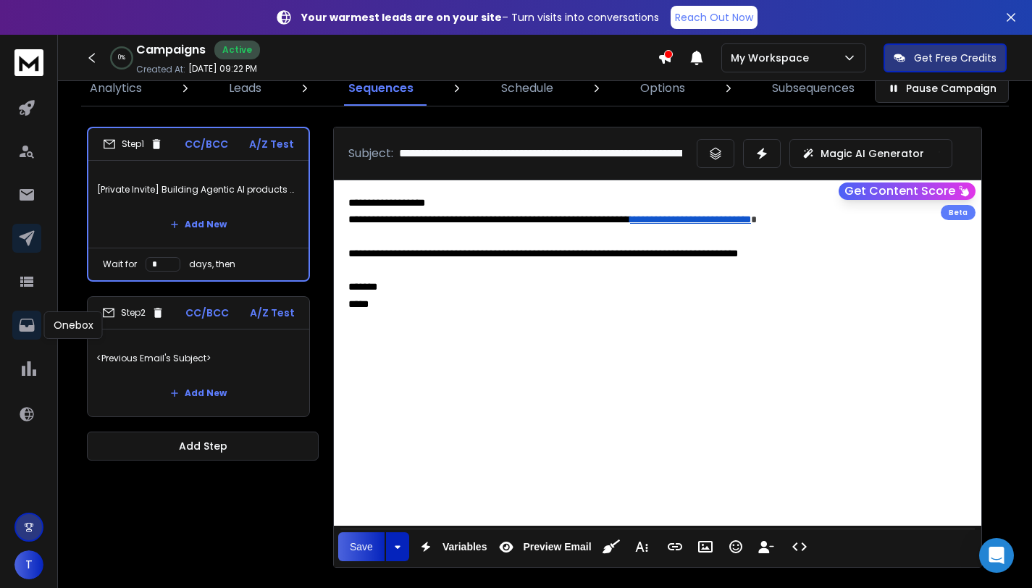
click at [28, 318] on icon at bounding box center [26, 325] width 17 height 17
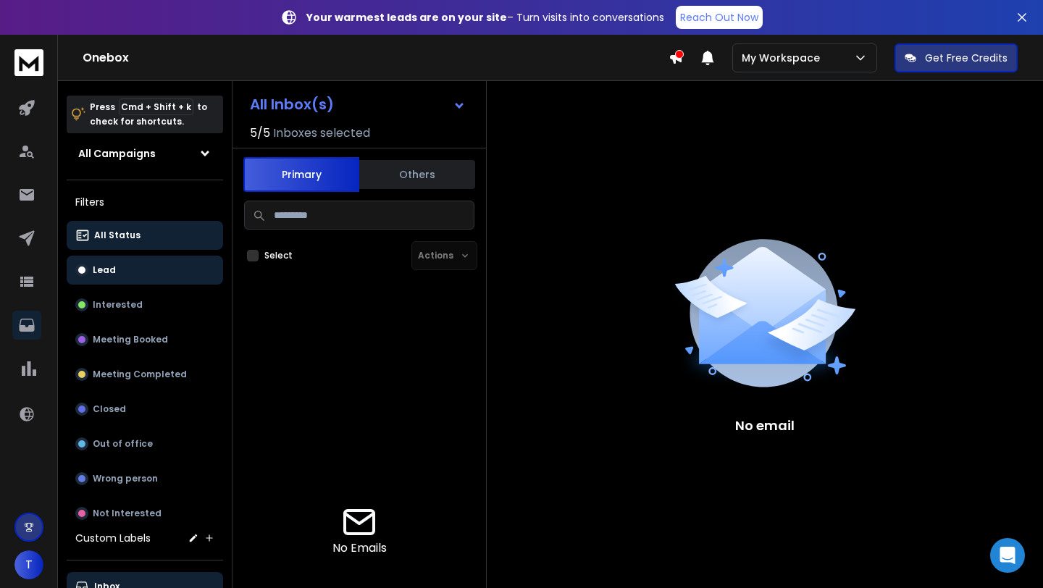
scroll to position [244, 0]
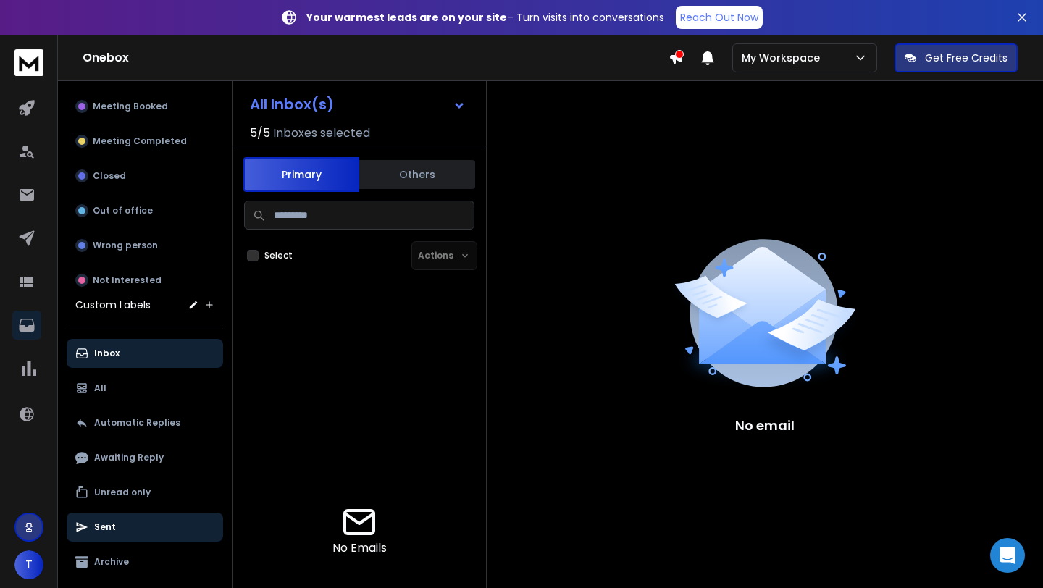
click at [120, 513] on button "Sent" at bounding box center [145, 527] width 156 height 29
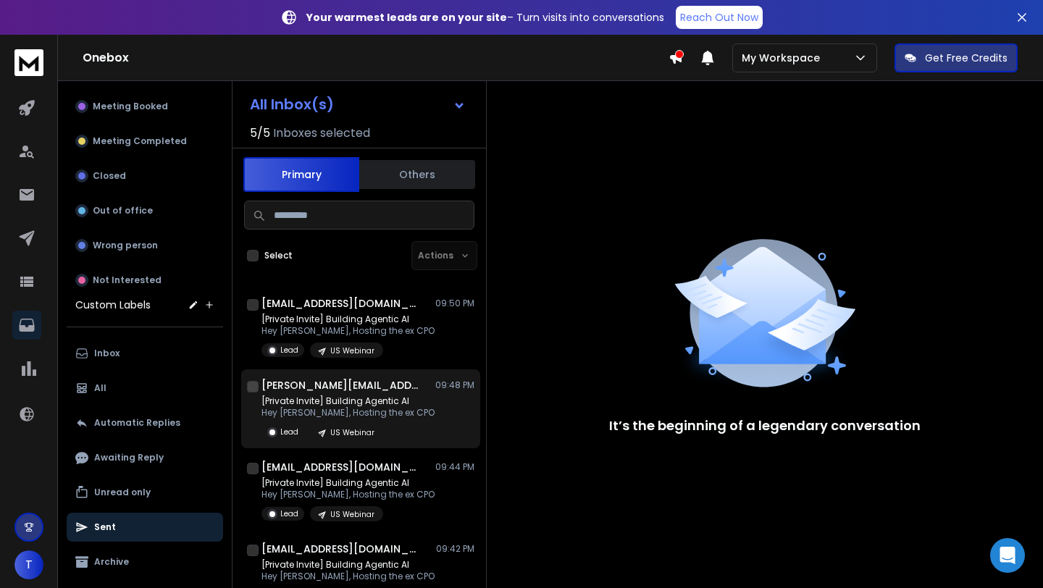
scroll to position [0, 0]
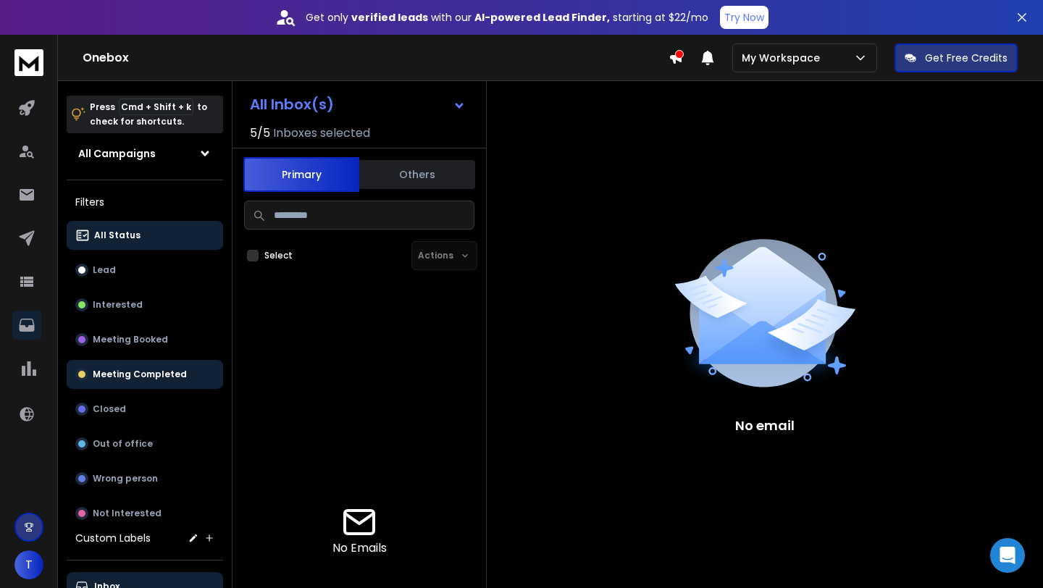
scroll to position [244, 0]
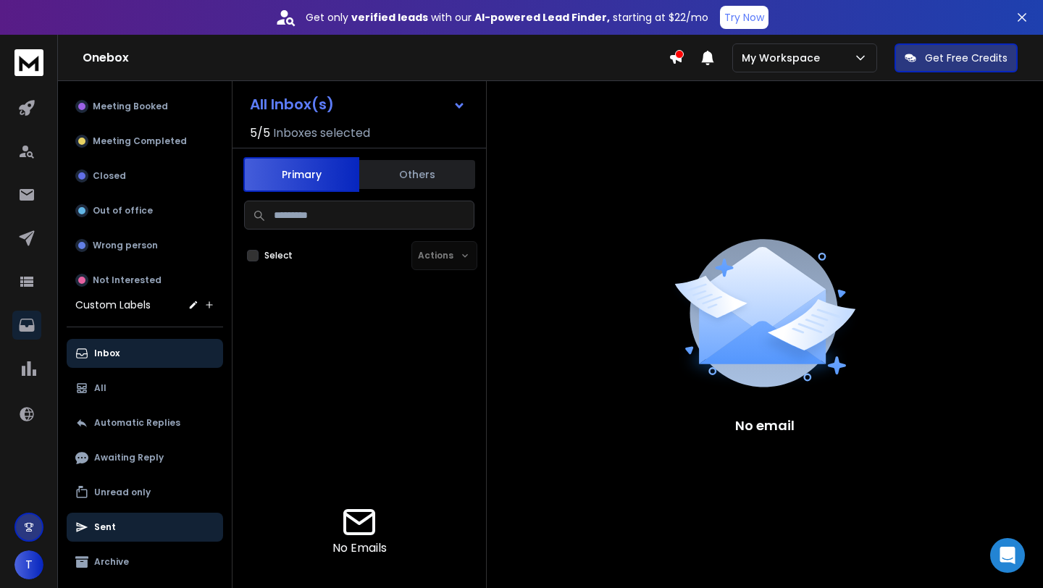
click at [125, 513] on button "Sent" at bounding box center [145, 527] width 156 height 29
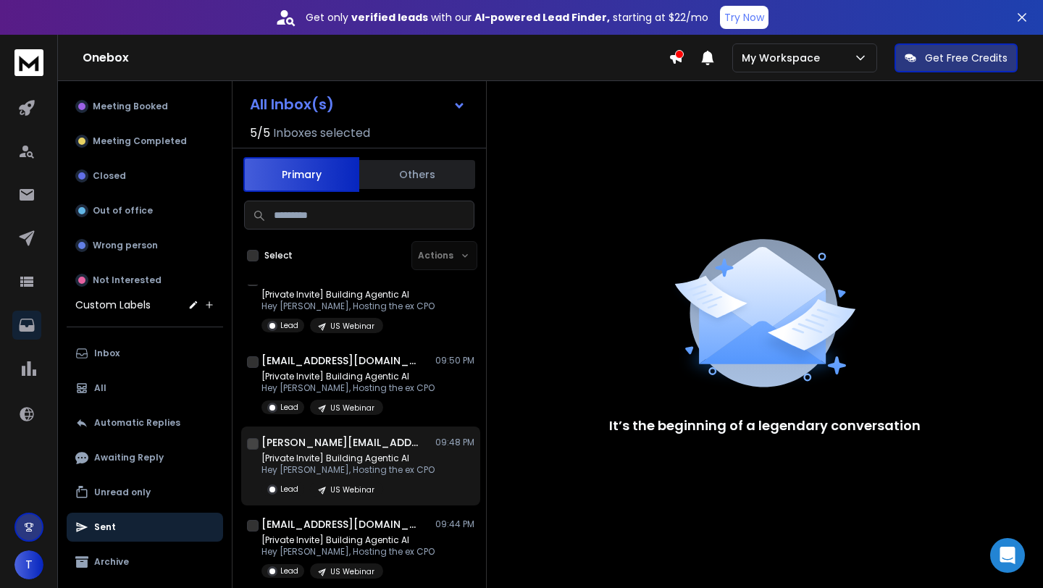
scroll to position [0, 0]
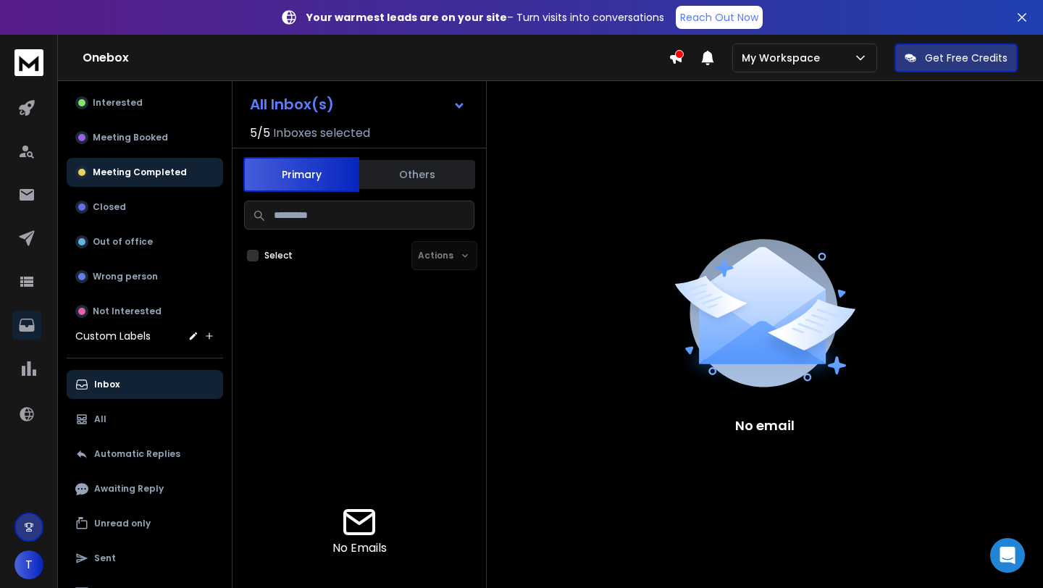
scroll to position [244, 0]
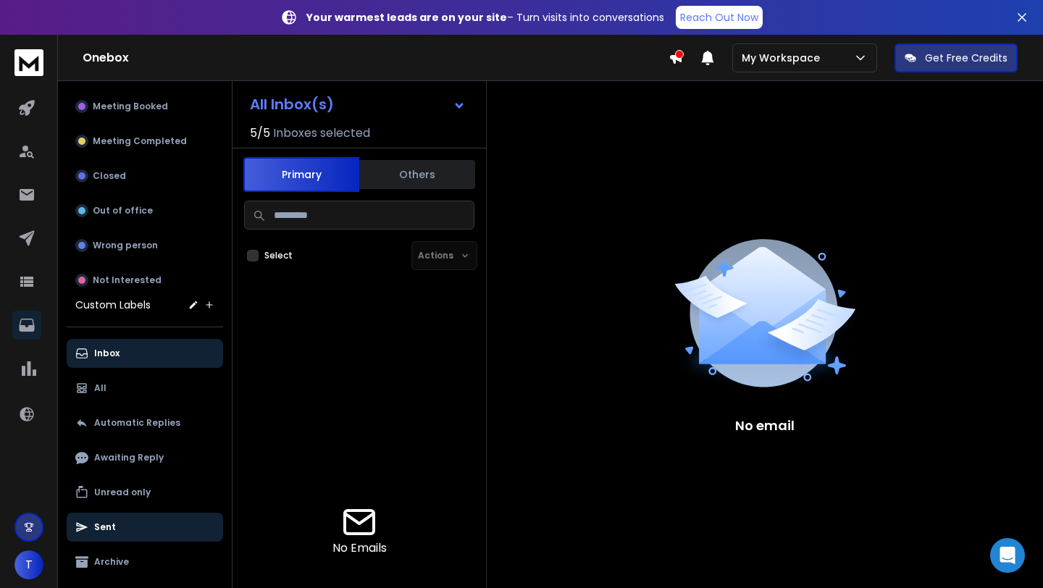
click at [127, 513] on button "Sent" at bounding box center [145, 527] width 156 height 29
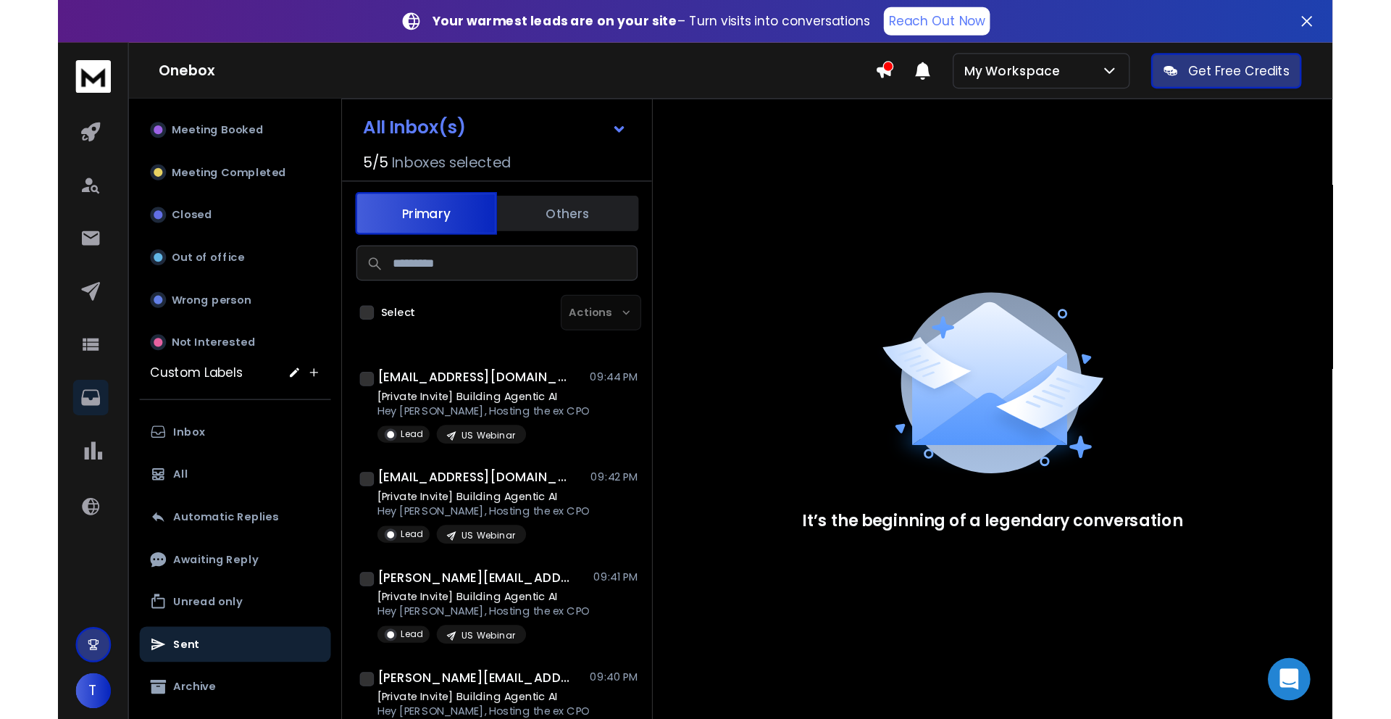
scroll to position [0, 0]
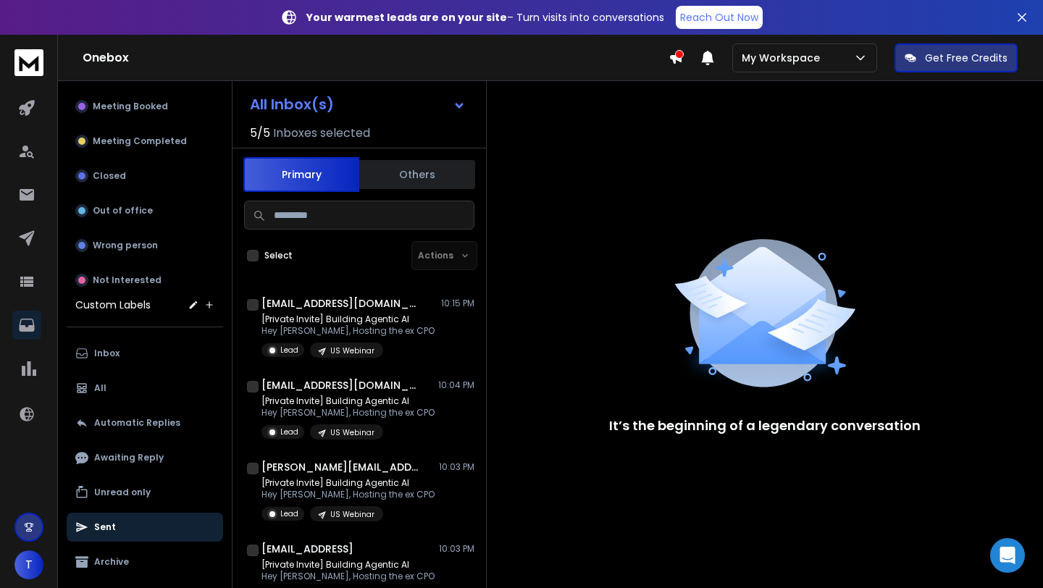
click at [450, 260] on div "Actions" at bounding box center [444, 255] width 66 height 29
click at [456, 258] on div "Actions" at bounding box center [444, 255] width 66 height 29
click at [472, 251] on div "Actions" at bounding box center [444, 255] width 66 height 29
click at [291, 251] on div "Select Actions" at bounding box center [360, 252] width 254 height 35
click at [255, 254] on button "SELECT THIS PAGE" at bounding box center [253, 256] width 12 height 12
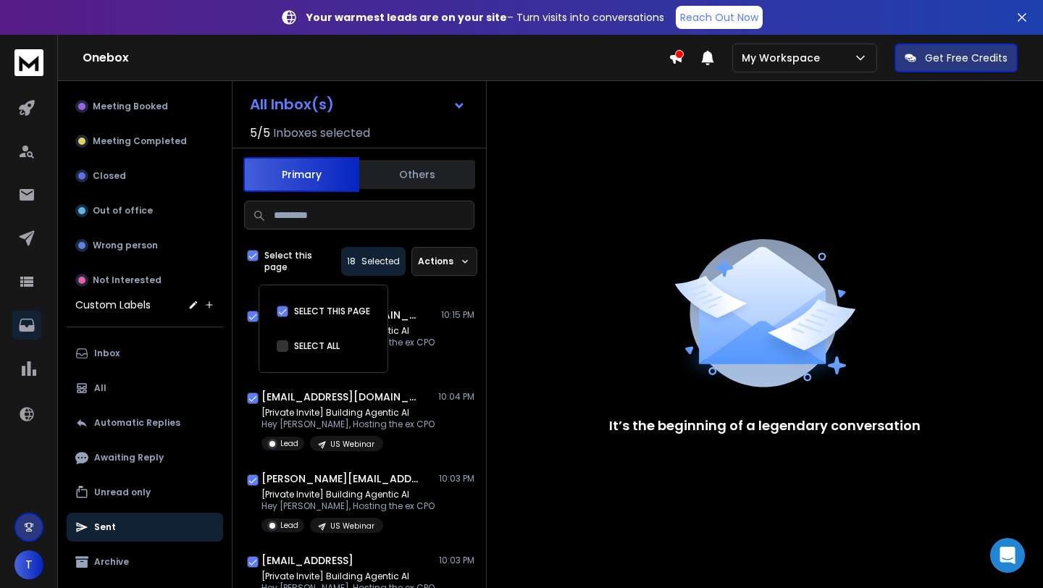
click at [255, 256] on button "SELECT THIS PAGE" at bounding box center [253, 256] width 12 height 12
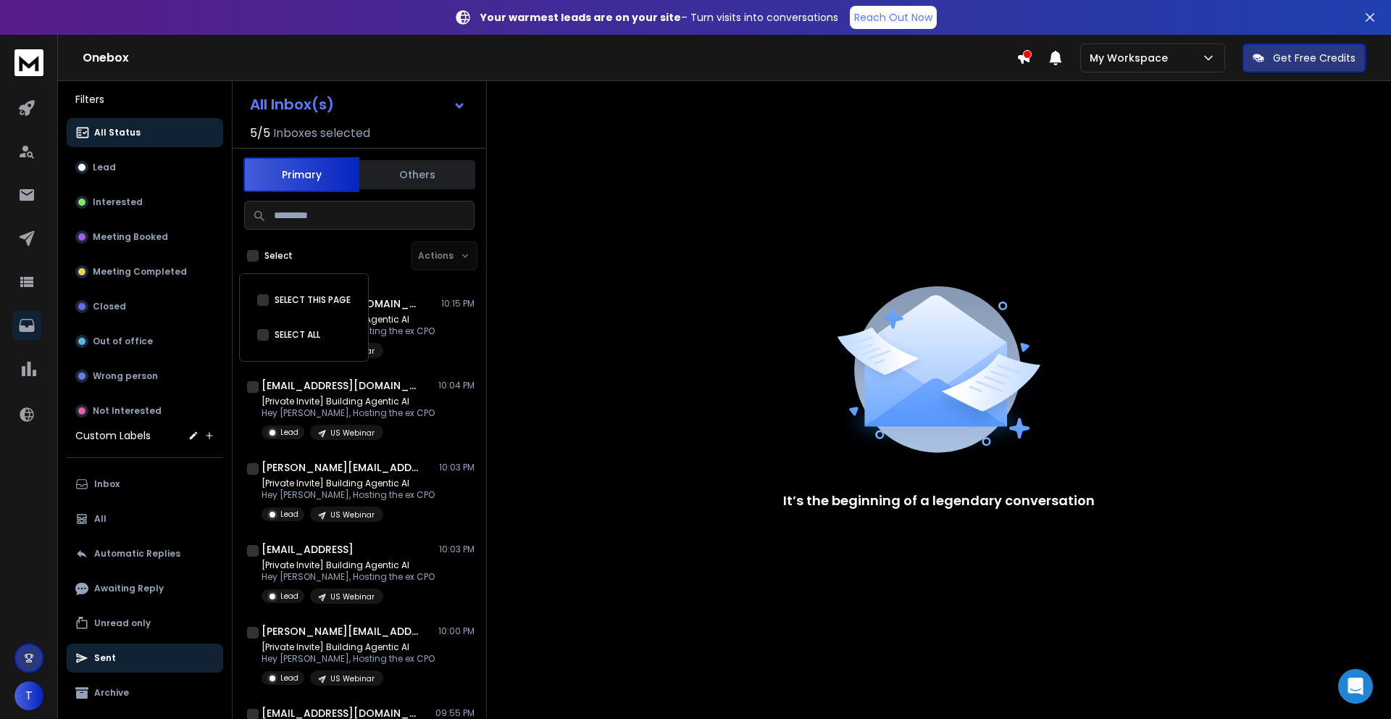
scroll to position [114, 0]
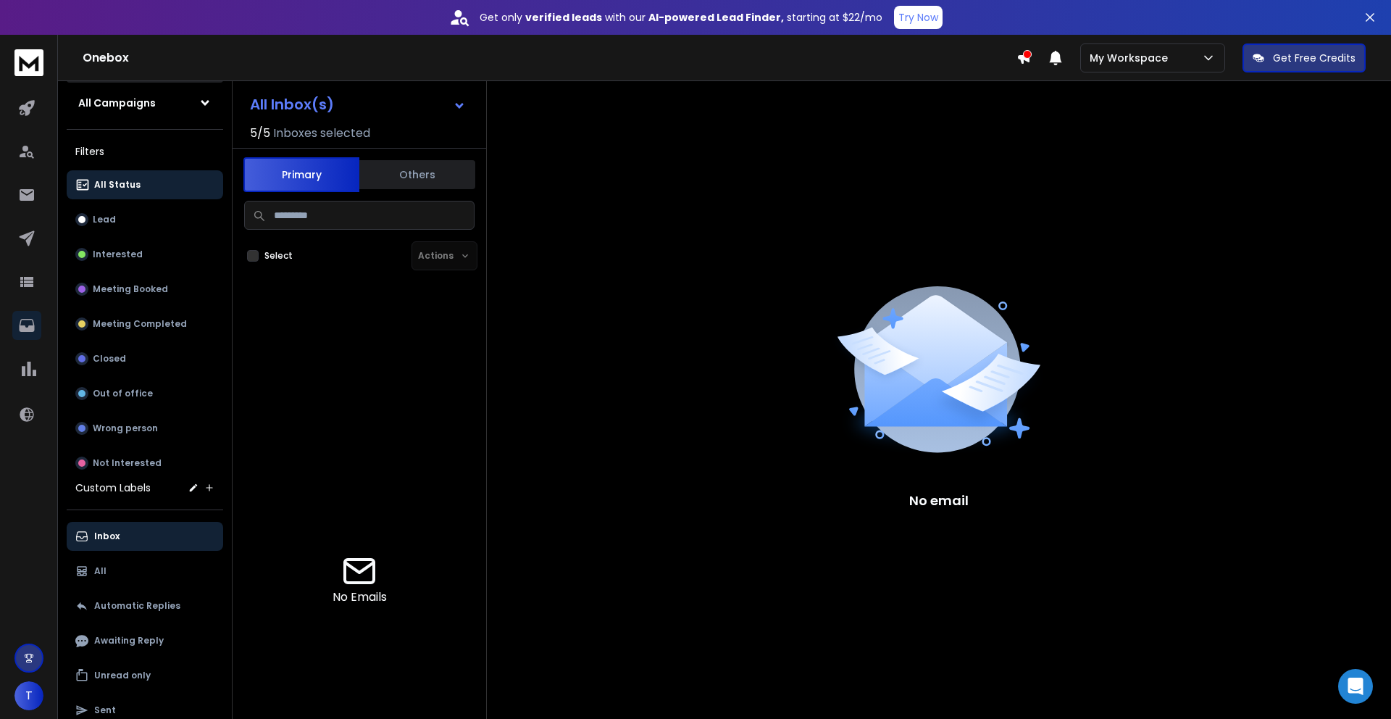
scroll to position [114, 0]
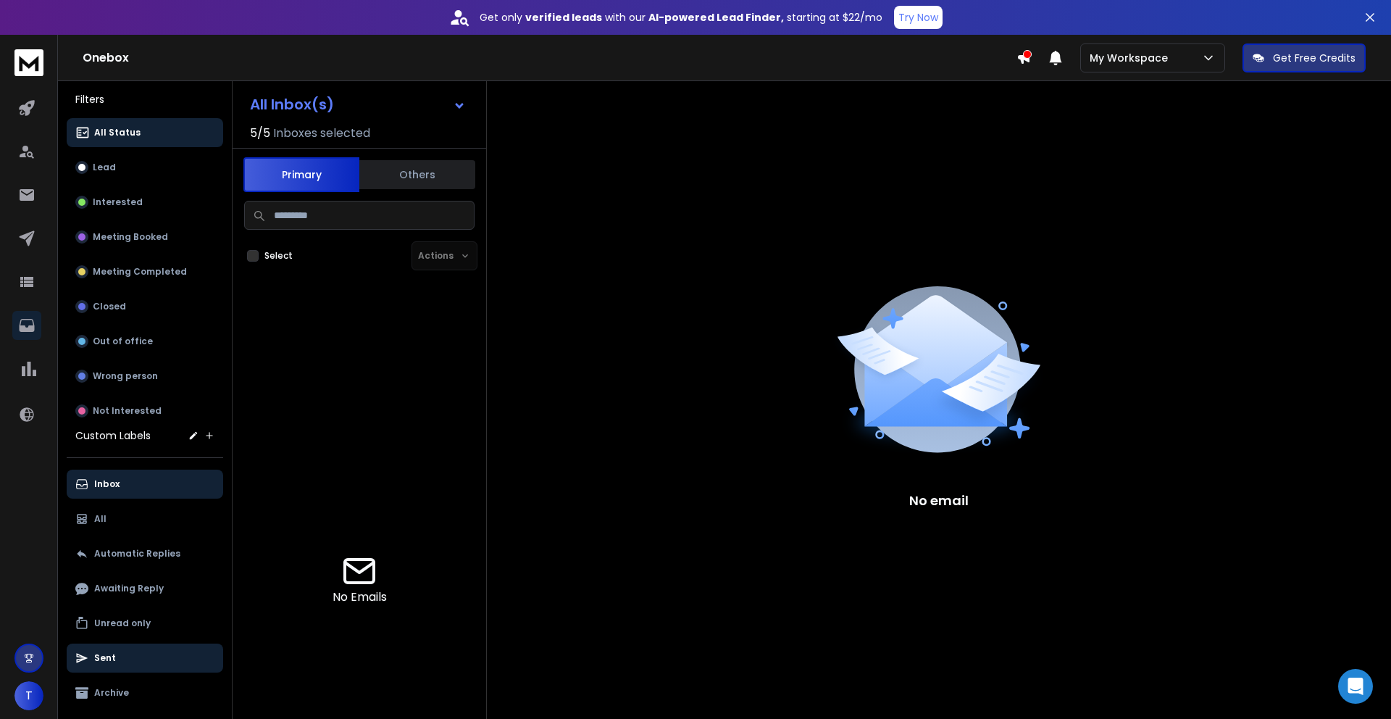
click at [92, 654] on div "Sent" at bounding box center [95, 657] width 41 height 17
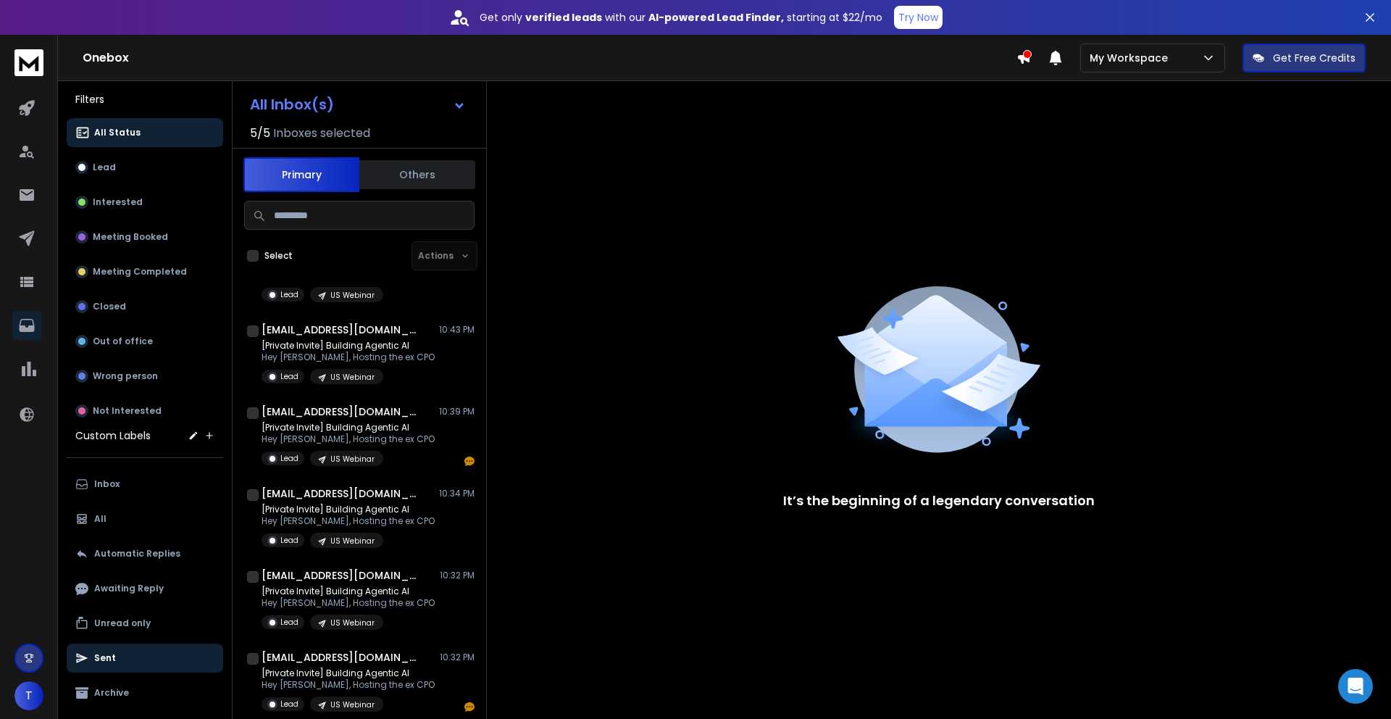
scroll to position [0, 0]
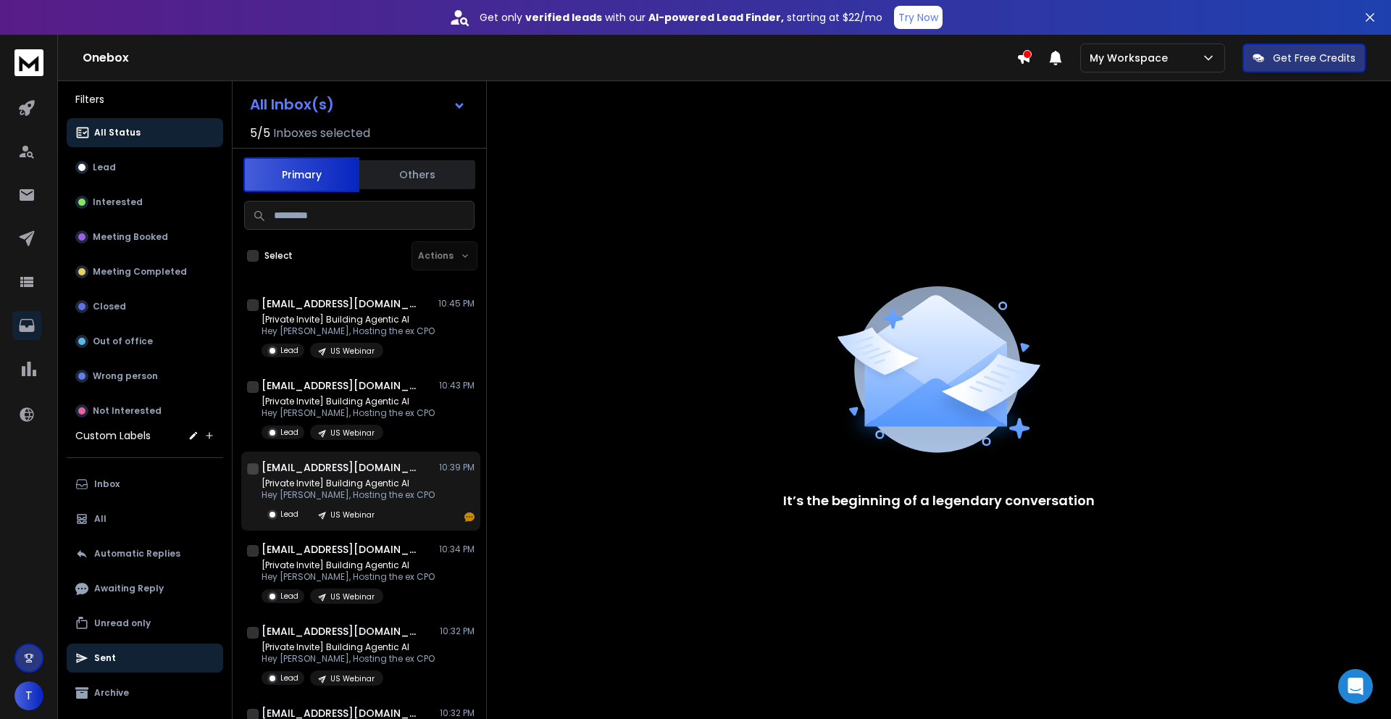
click at [428, 482] on div "[Private Invite] Building Agentic AI Hey [PERSON_NAME], Hosting the ex CPO Lead…" at bounding box center [367, 499] width 213 height 44
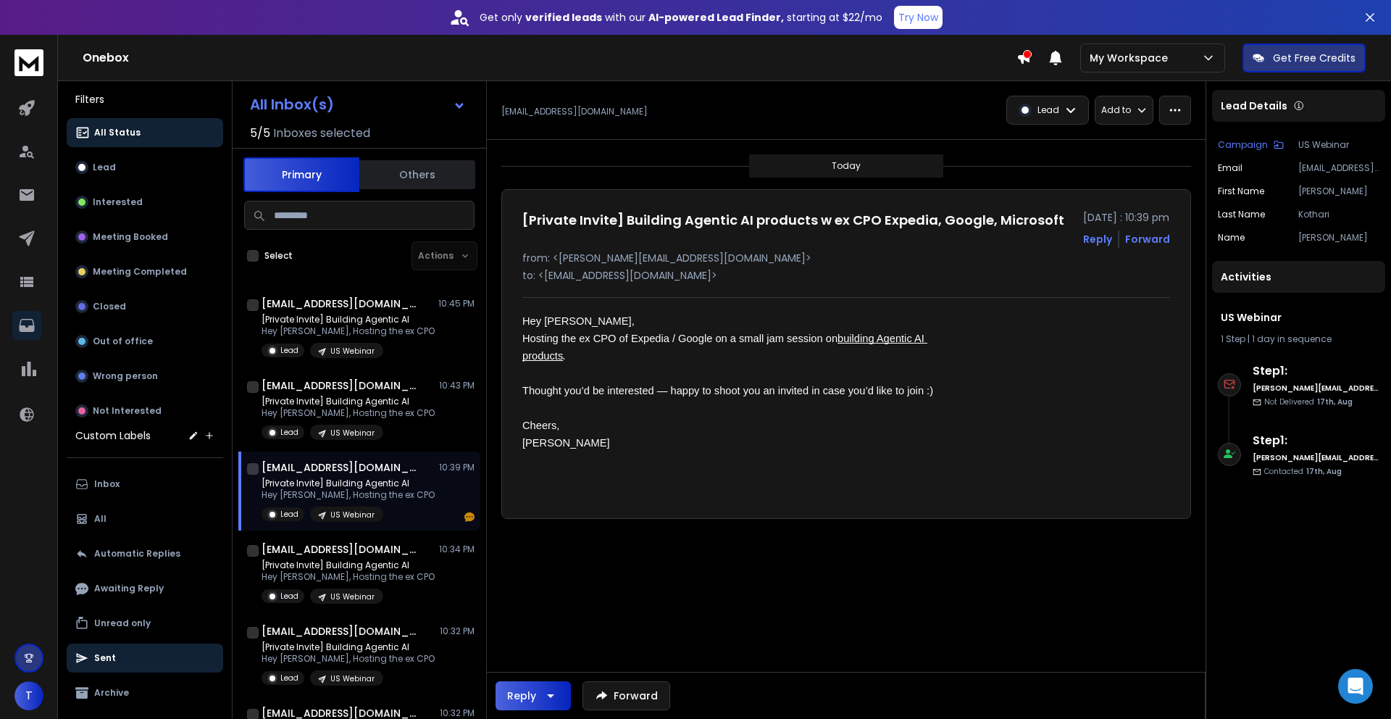
click at [113, 70] on div "Onebox My Workspace Get Free Credits" at bounding box center [695, 58] width 1391 height 46
click at [112, 54] on h1 "Onebox" at bounding box center [550, 57] width 934 height 17
